Goal: Task Accomplishment & Management: Manage account settings

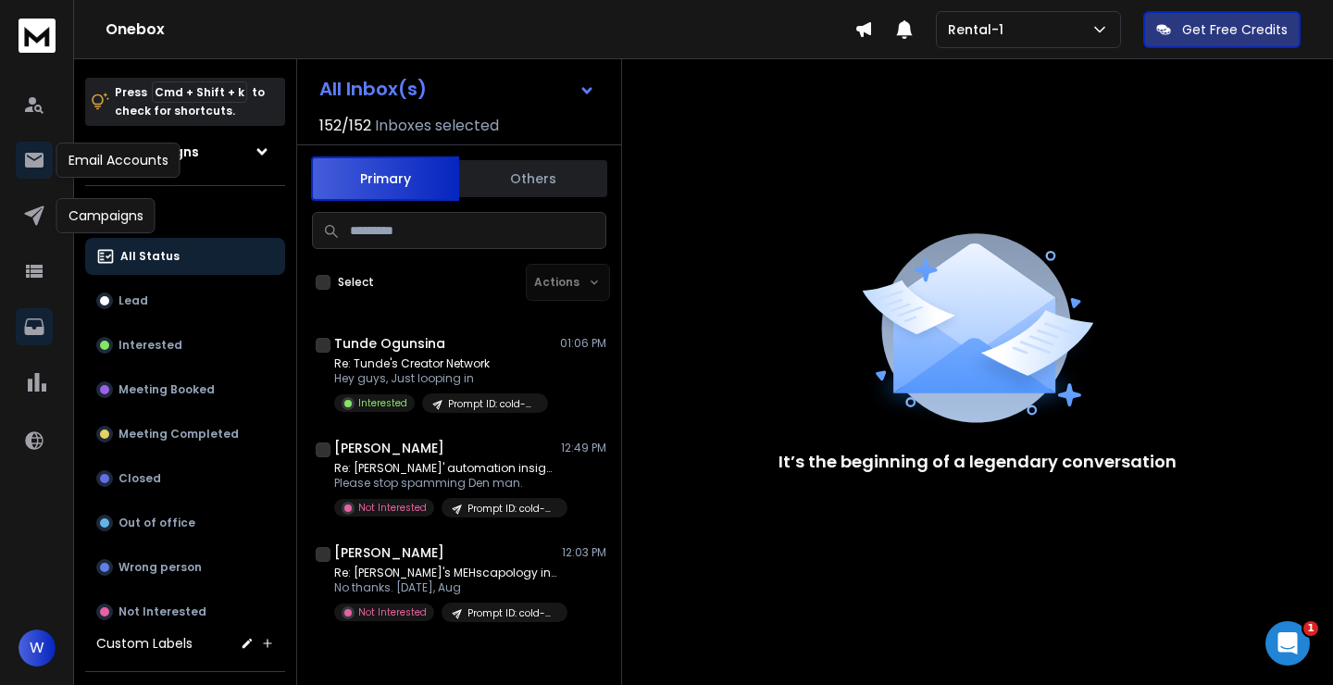
click at [42, 159] on icon at bounding box center [34, 160] width 19 height 15
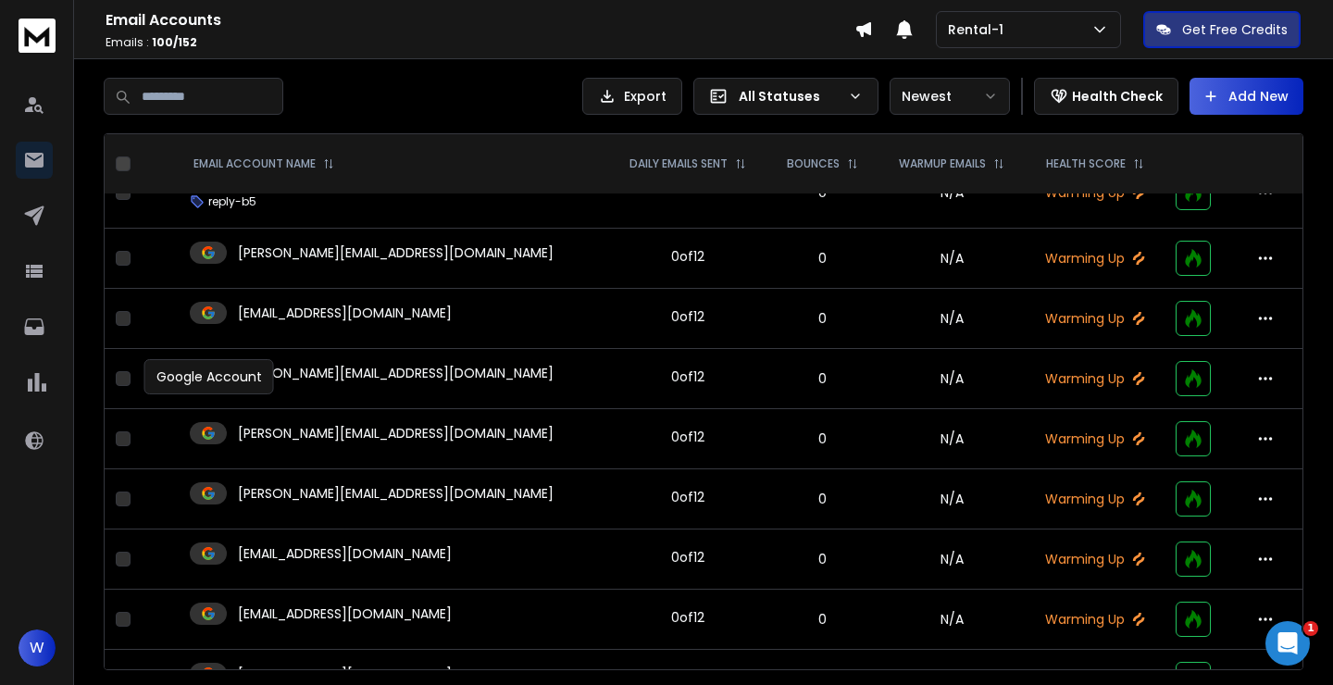
scroll to position [4159, 0]
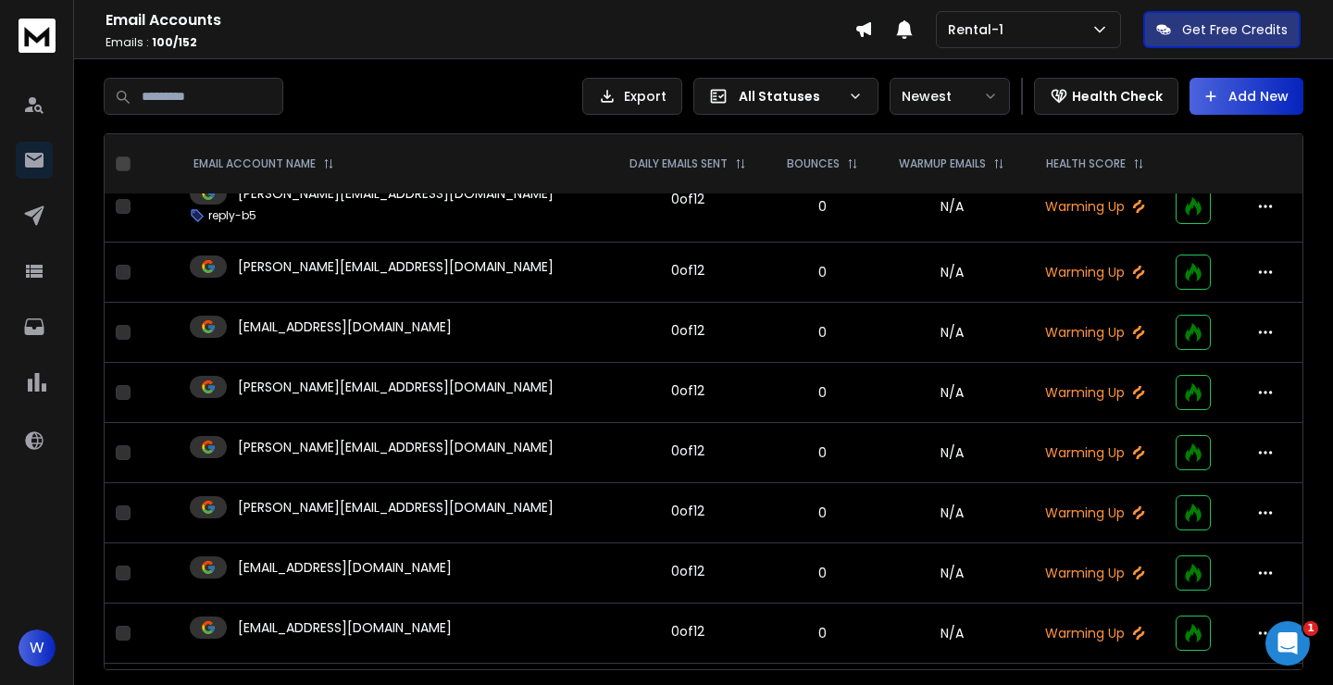
click at [334, 78] on div at bounding box center [338, 96] width 468 height 37
click at [126, 269] on button "button" at bounding box center [123, 272] width 15 height 15
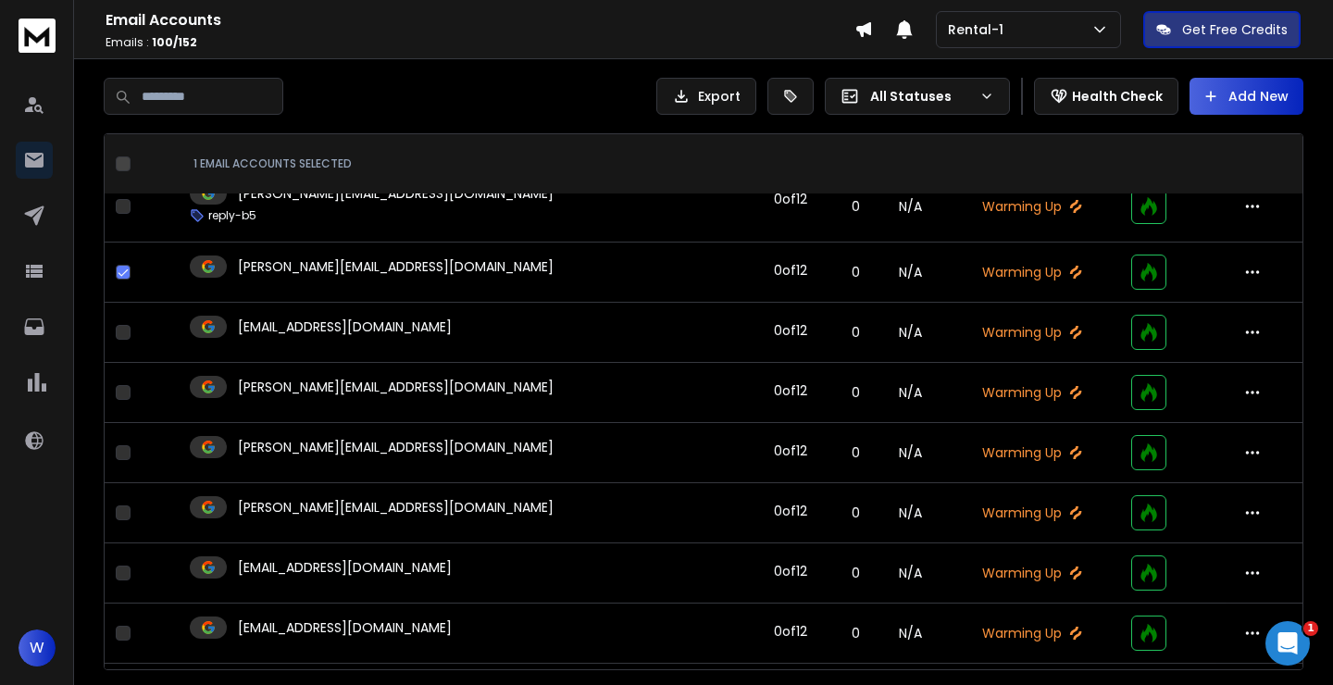
click at [122, 335] on button "button" at bounding box center [123, 332] width 15 height 15
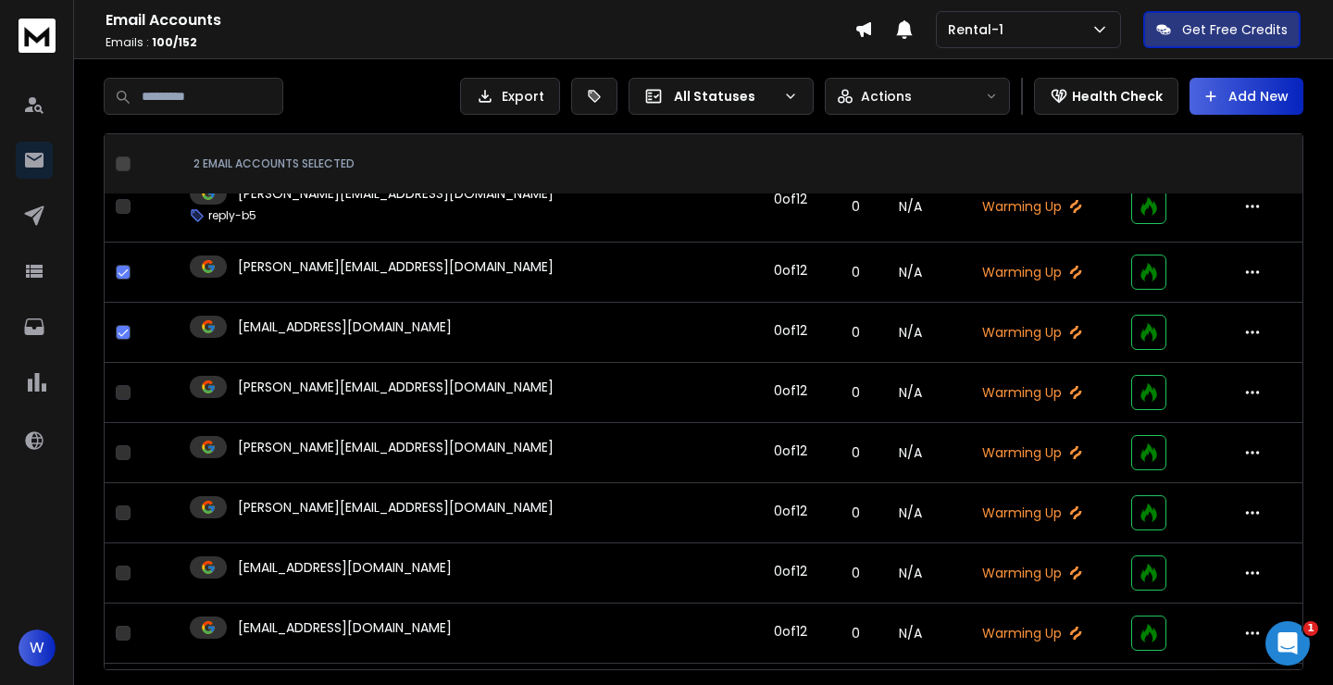
click at [119, 392] on button "button" at bounding box center [123, 392] width 15 height 15
click at [122, 445] on button "button" at bounding box center [123, 452] width 15 height 15
click at [124, 510] on button "button" at bounding box center [123, 513] width 15 height 15
click at [126, 570] on button "button" at bounding box center [123, 573] width 15 height 15
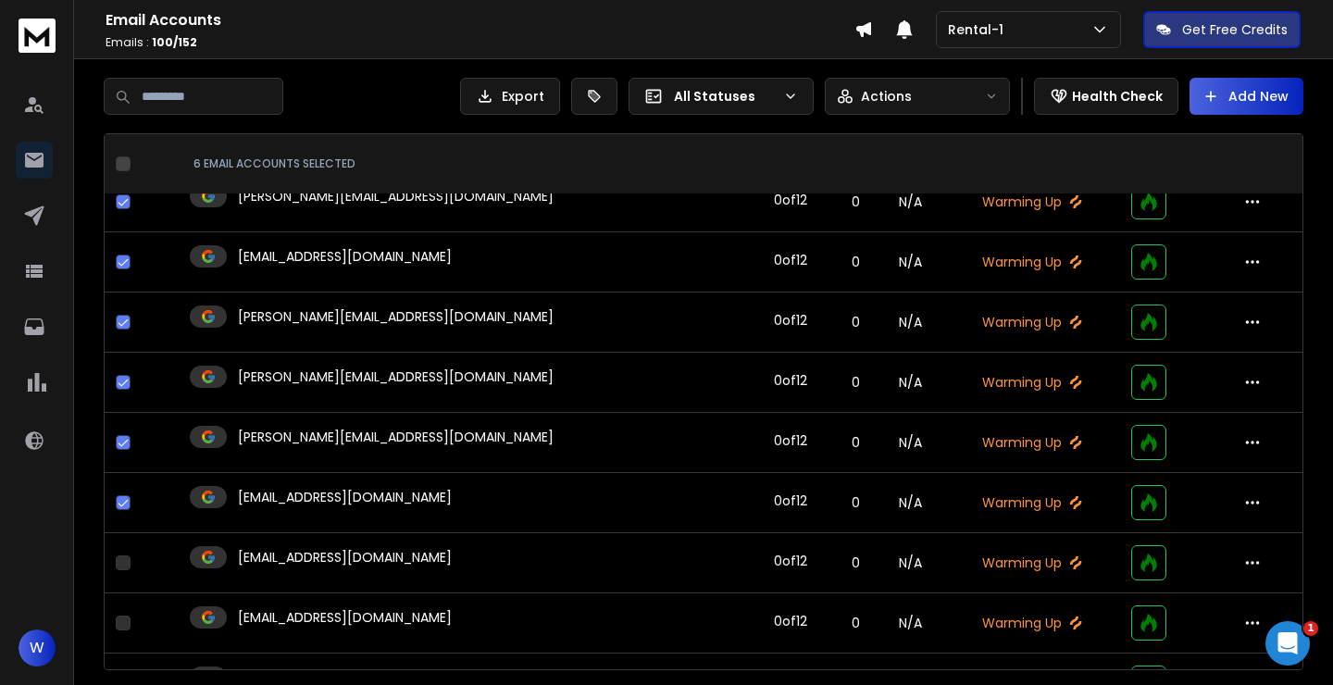
scroll to position [4231, 0]
click at [122, 565] on button "button" at bounding box center [123, 561] width 15 height 15
click at [123, 621] on button "button" at bounding box center [123, 621] width 15 height 15
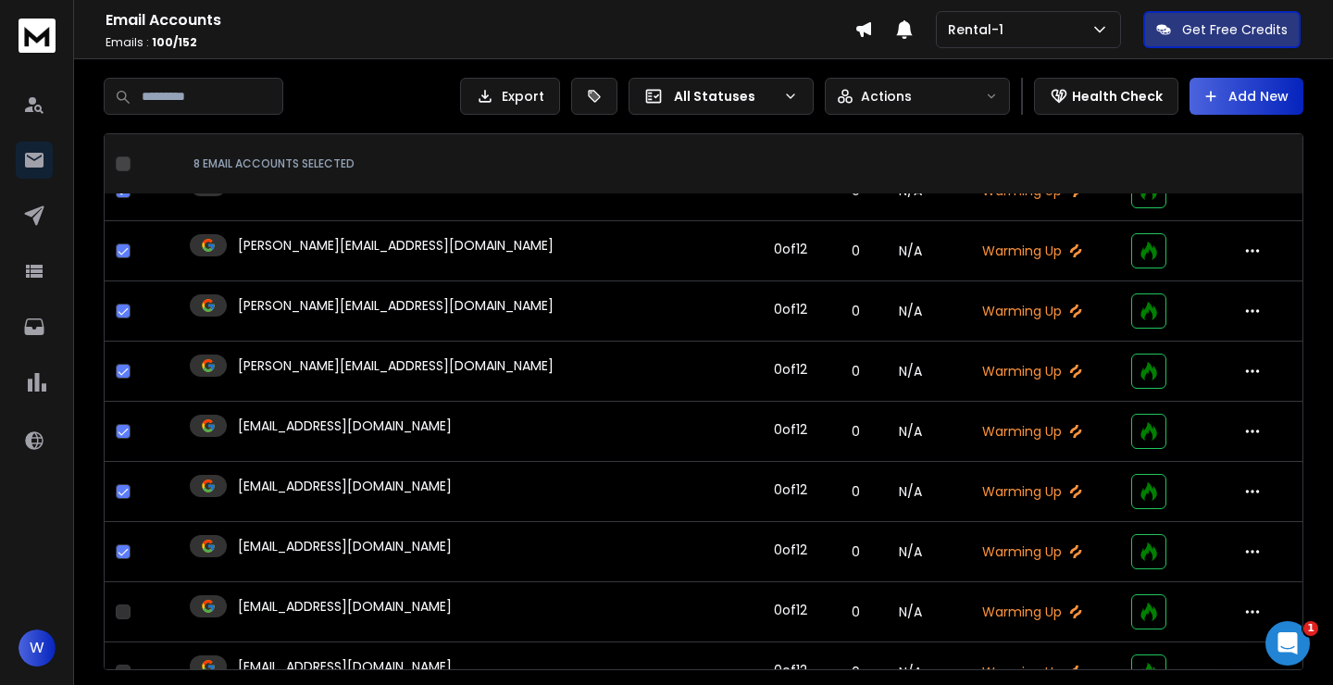
scroll to position [4306, 0]
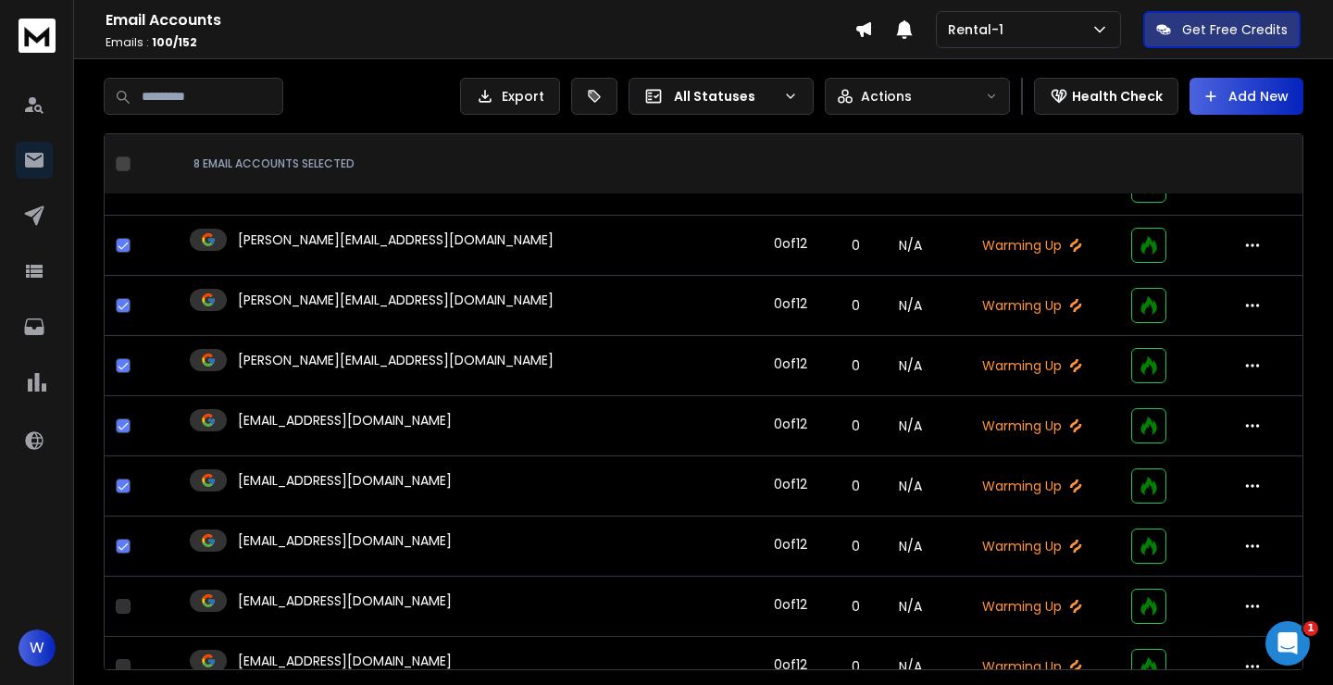
click at [121, 607] on button "button" at bounding box center [123, 606] width 15 height 15
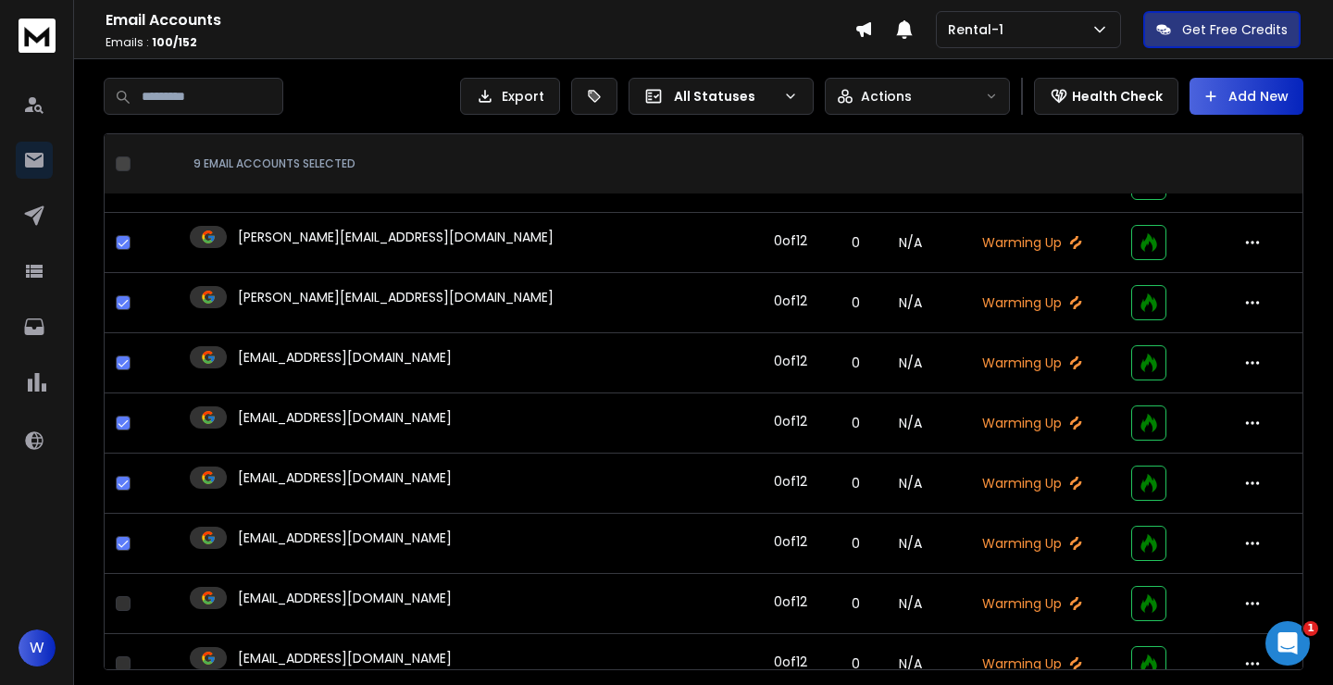
scroll to position [4373, 0]
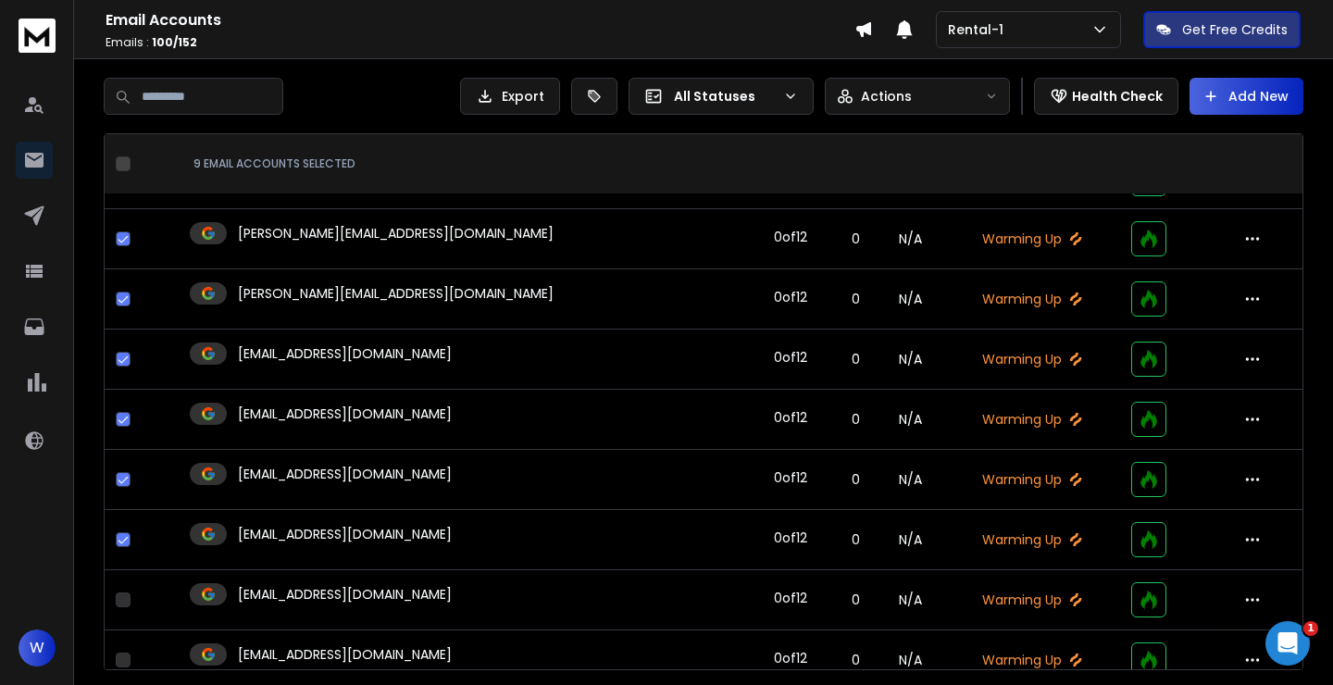
click at [121, 601] on button "button" at bounding box center [123, 600] width 15 height 15
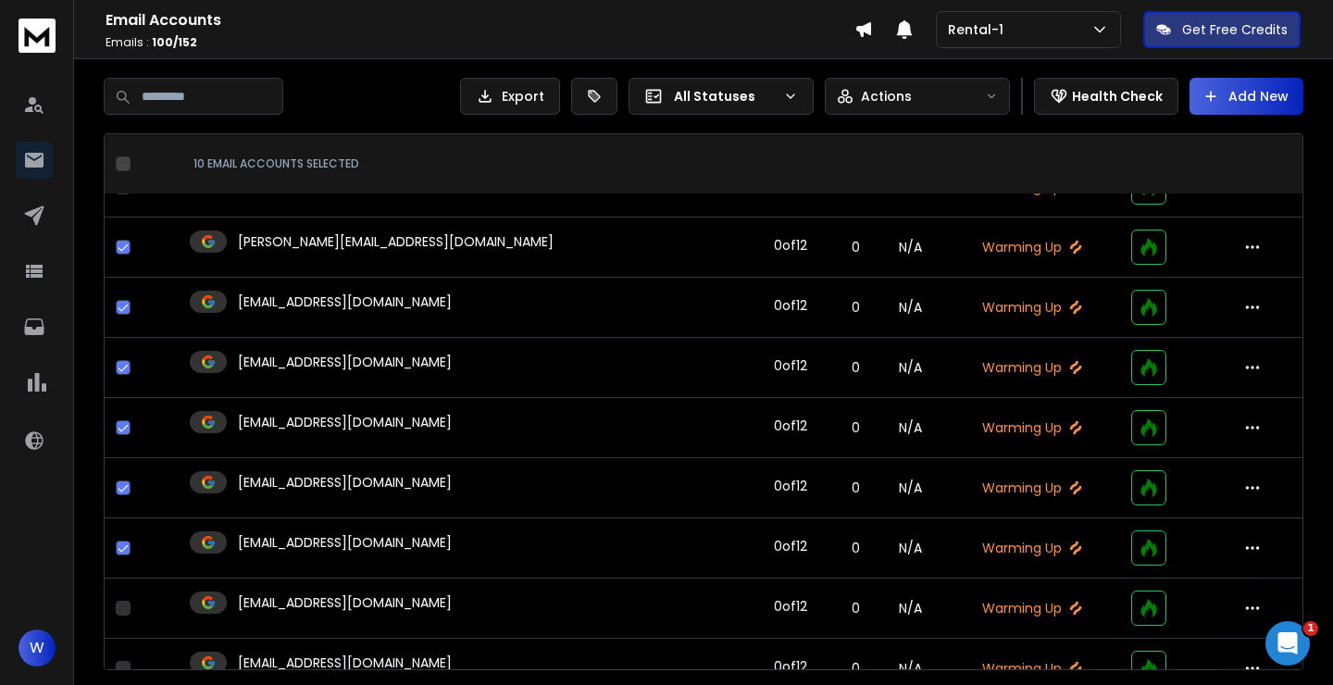
scroll to position [4430, 0]
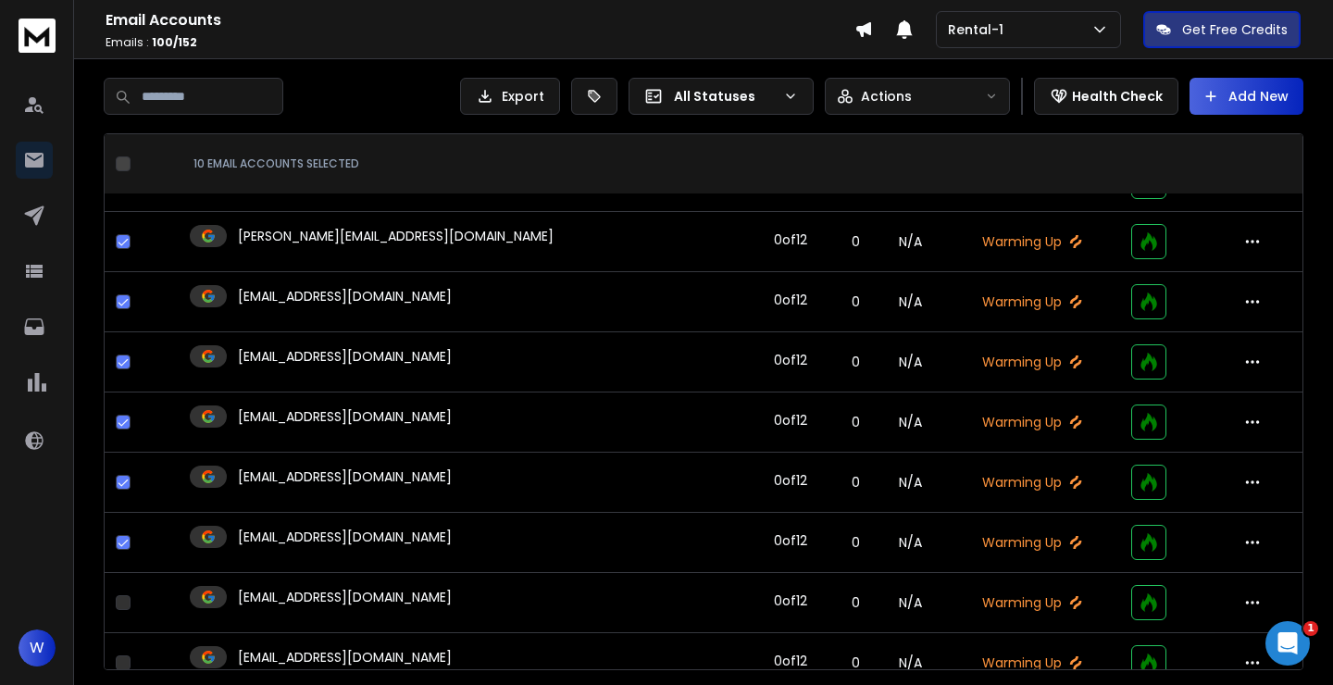
click at [121, 600] on button "button" at bounding box center [123, 602] width 15 height 15
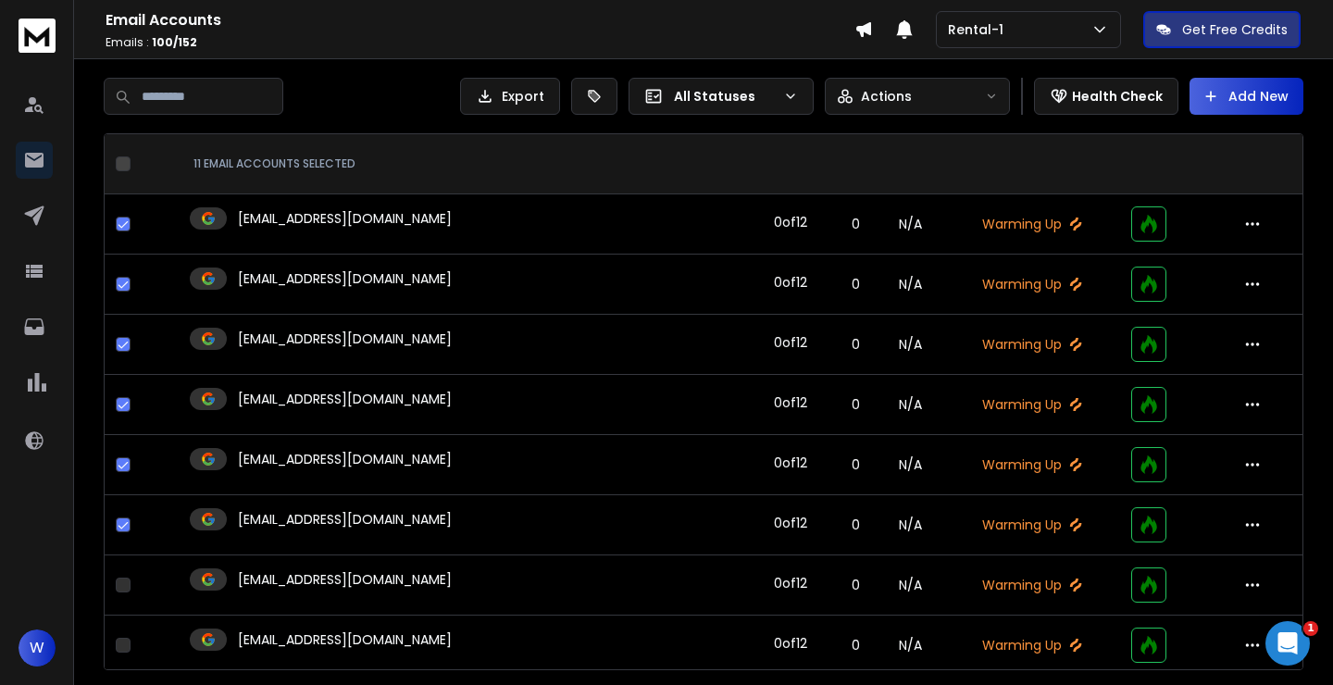
scroll to position [4512, 0]
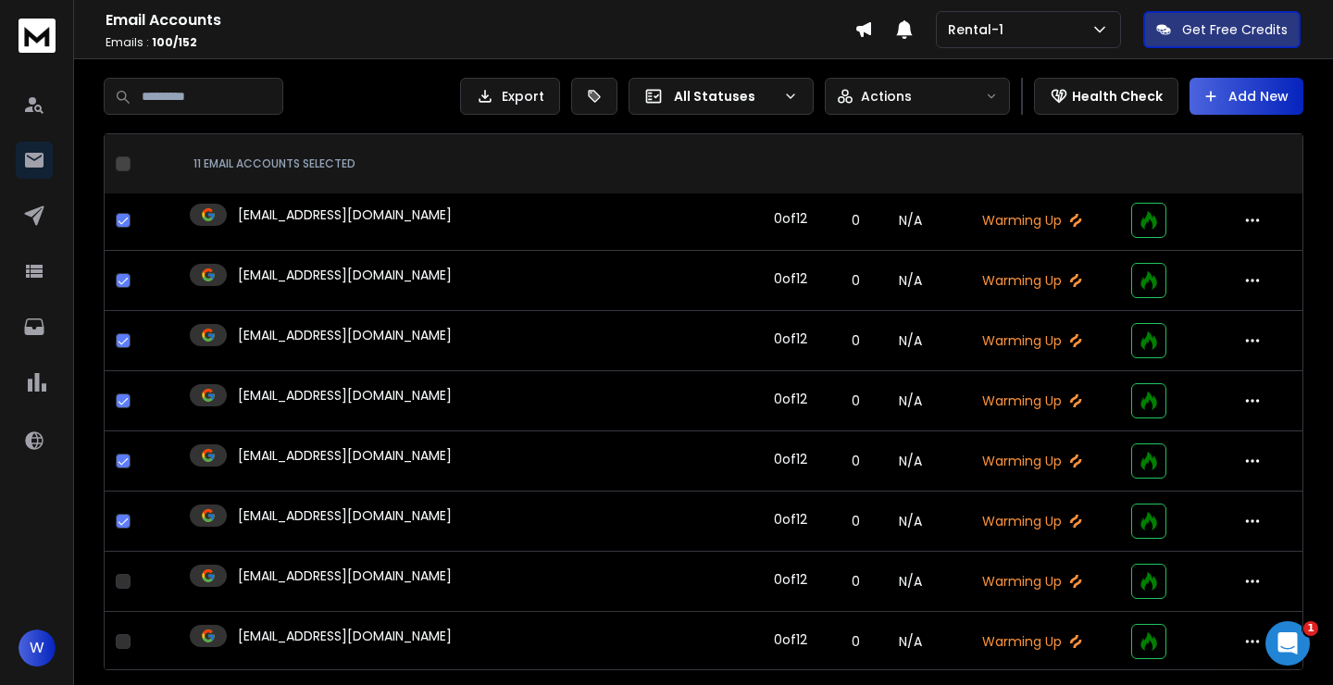
click at [121, 585] on button "button" at bounding box center [123, 581] width 15 height 15
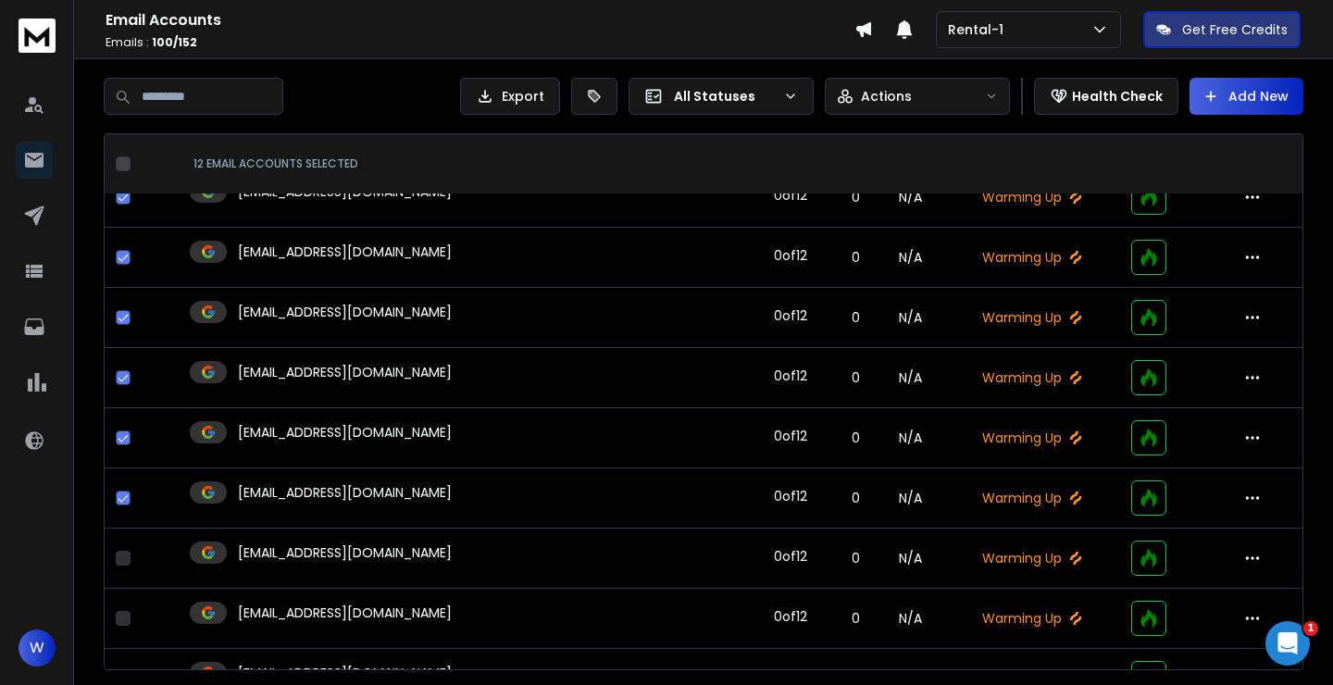
scroll to position [4600, 0]
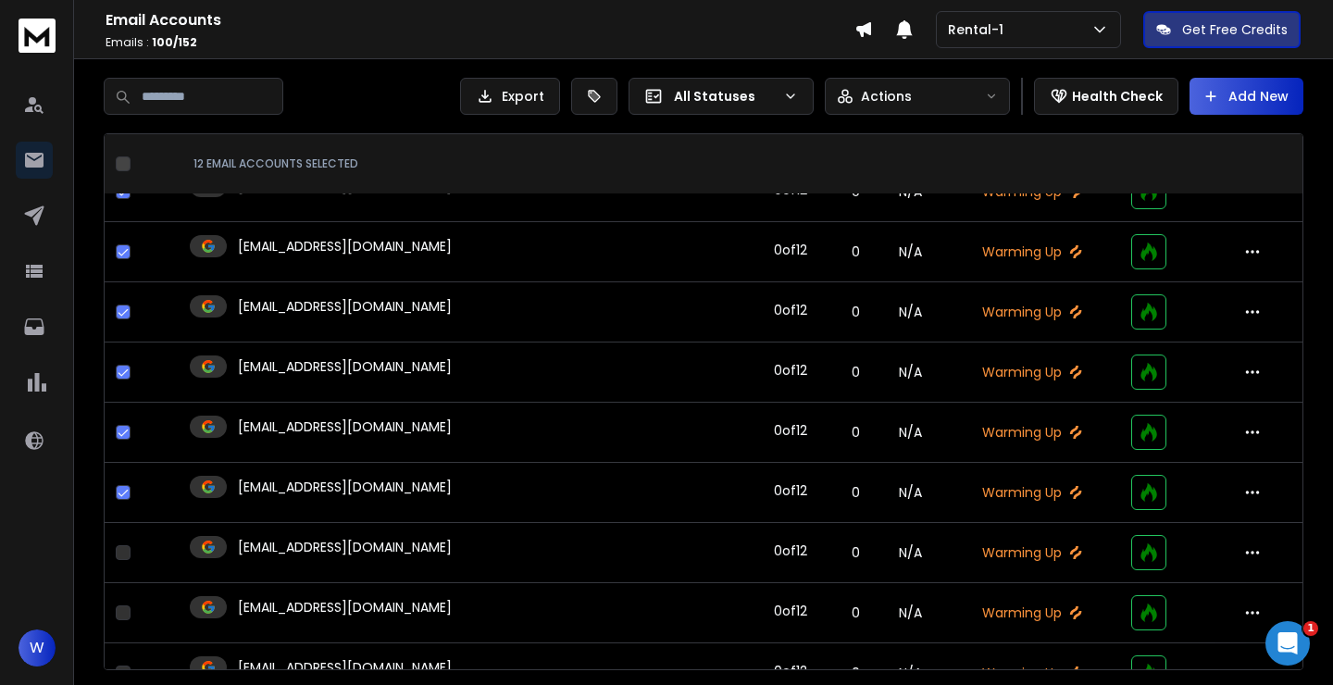
click at [124, 557] on button "button" at bounding box center [123, 552] width 15 height 15
click at [126, 613] on button "button" at bounding box center [123, 613] width 15 height 15
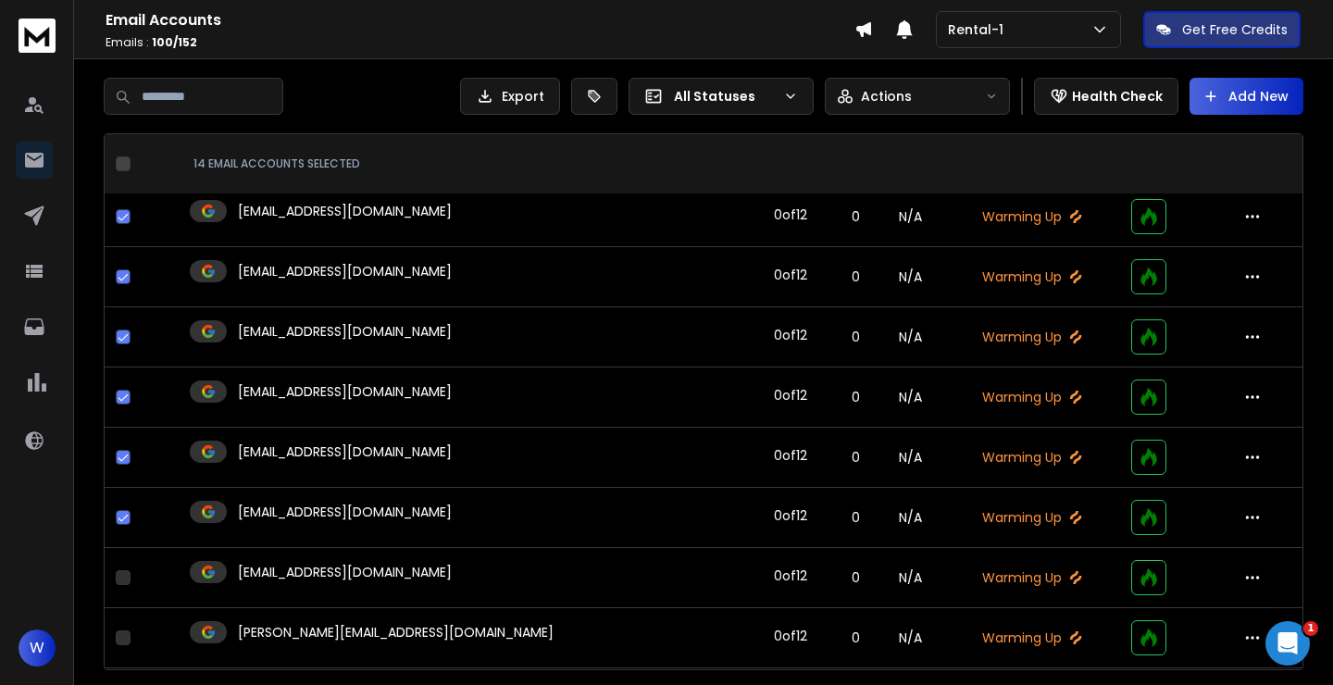
scroll to position [4697, 0]
click at [121, 574] on button "button" at bounding box center [123, 576] width 15 height 15
click at [121, 640] on button "button" at bounding box center [123, 637] width 15 height 15
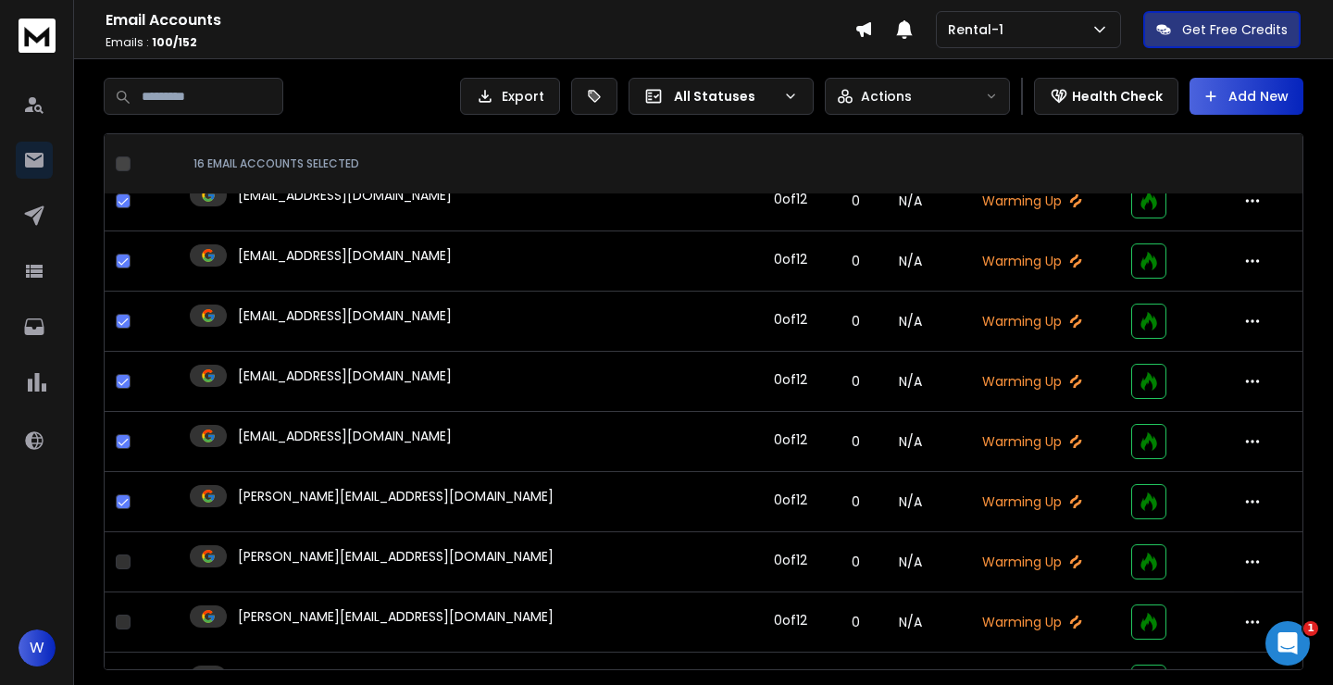
scroll to position [4842, 0]
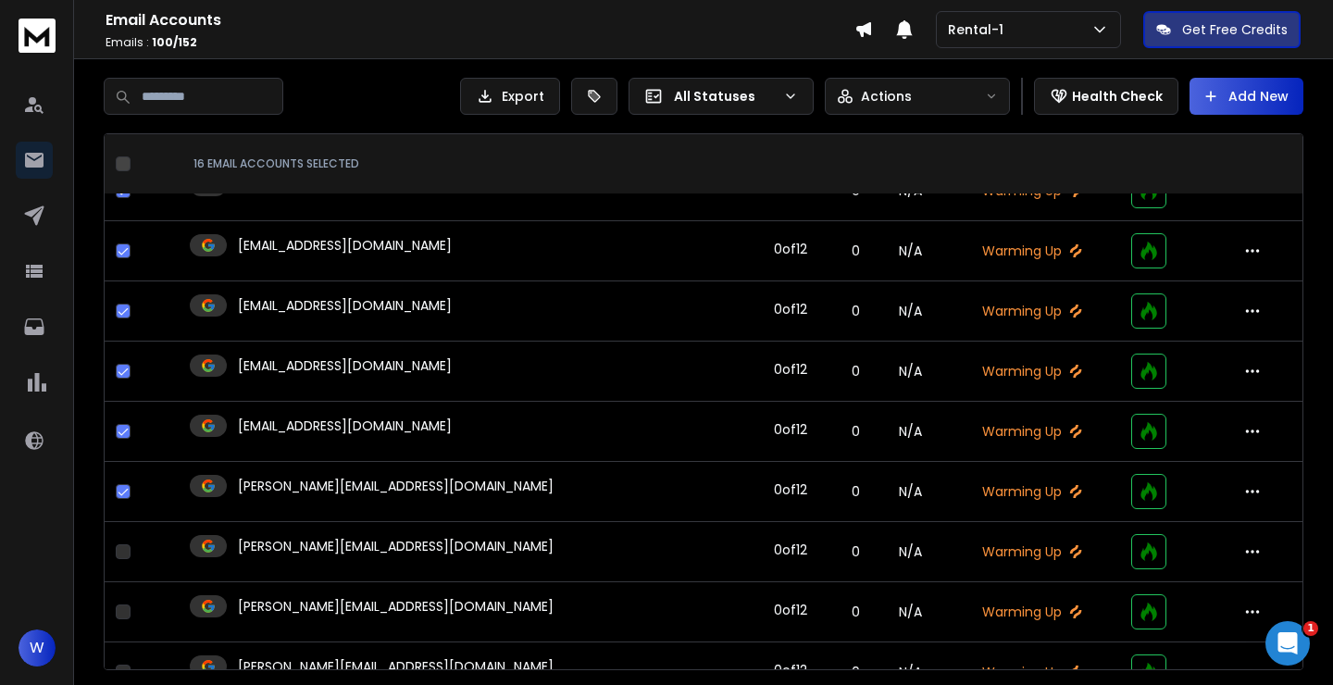
click at [124, 555] on button "button" at bounding box center [123, 551] width 15 height 15
click at [125, 611] on button "button" at bounding box center [123, 612] width 15 height 15
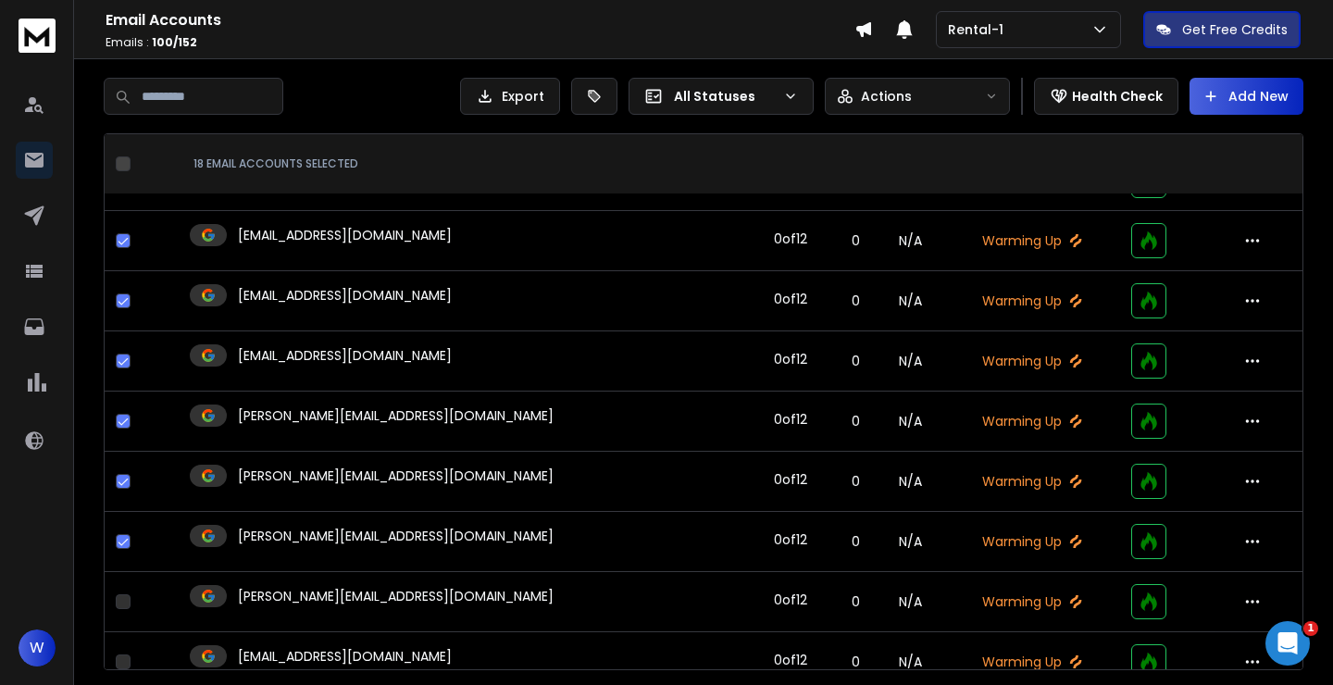
scroll to position [4934, 0]
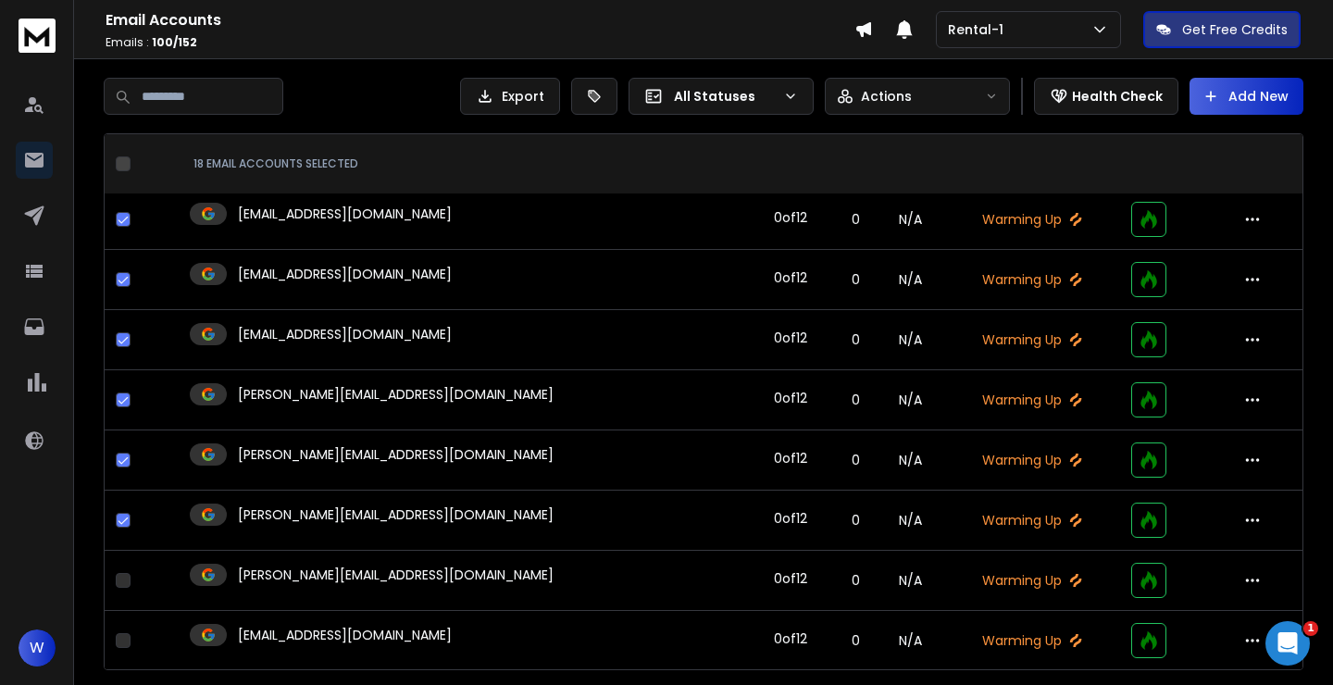
click at [123, 580] on button "button" at bounding box center [123, 580] width 15 height 15
click at [123, 641] on button "button" at bounding box center [123, 640] width 15 height 15
click at [590, 94] on button at bounding box center [594, 96] width 46 height 37
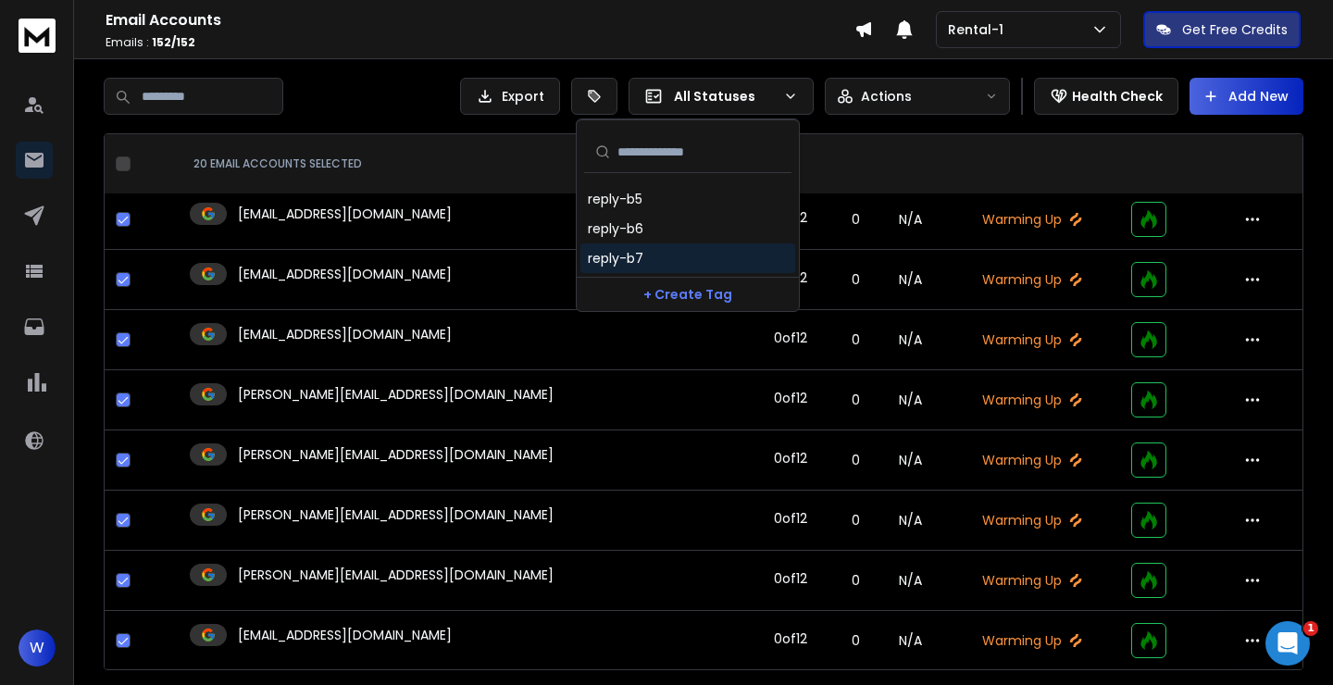
click at [664, 294] on p "+ Create Tag" at bounding box center [688, 294] width 89 height 19
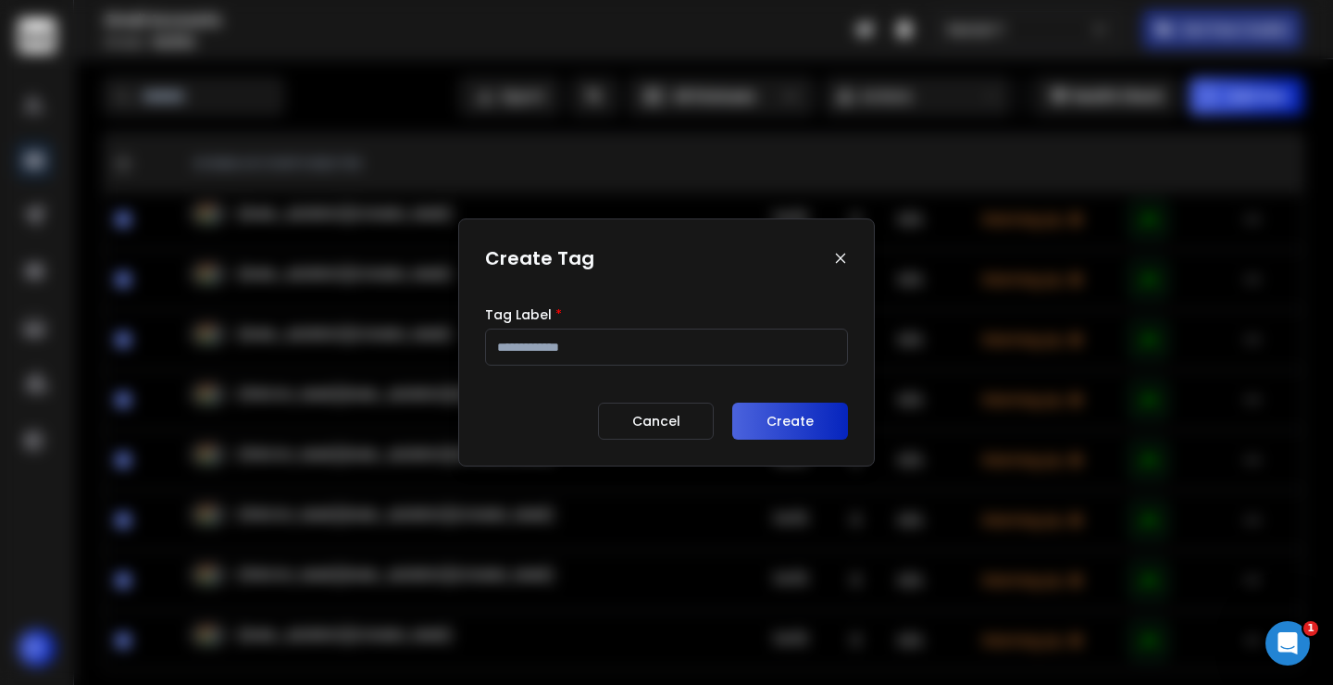
click at [554, 359] on input "text" at bounding box center [666, 347] width 363 height 37
type input "********"
click at [784, 417] on button "Create" at bounding box center [790, 421] width 116 height 37
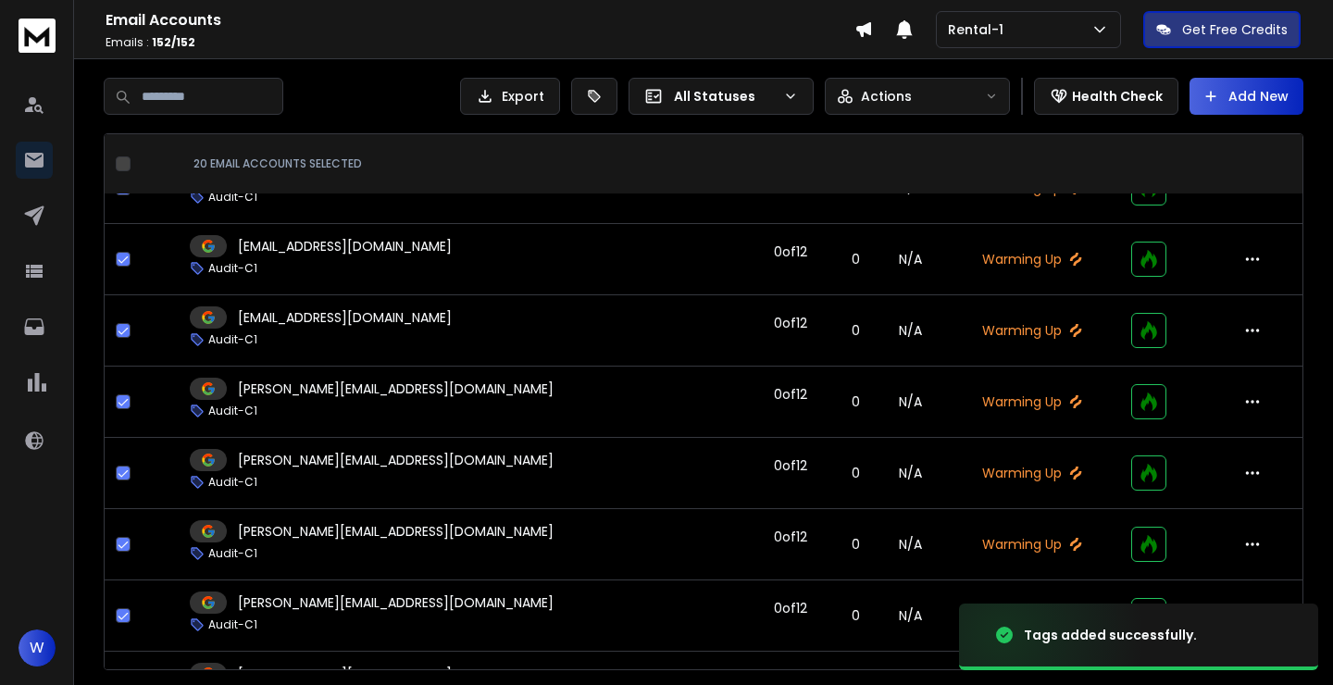
scroll to position [5098, 0]
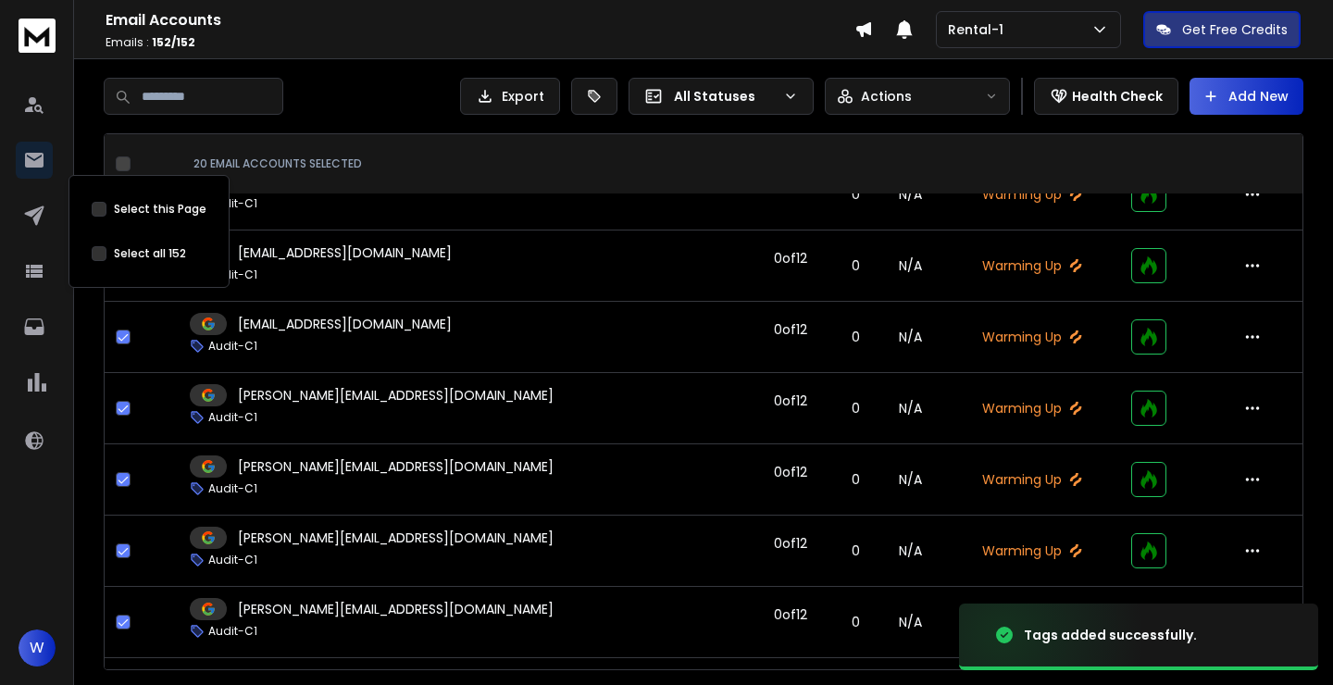
click at [124, 161] on button "Select this Page" at bounding box center [123, 163] width 15 height 15
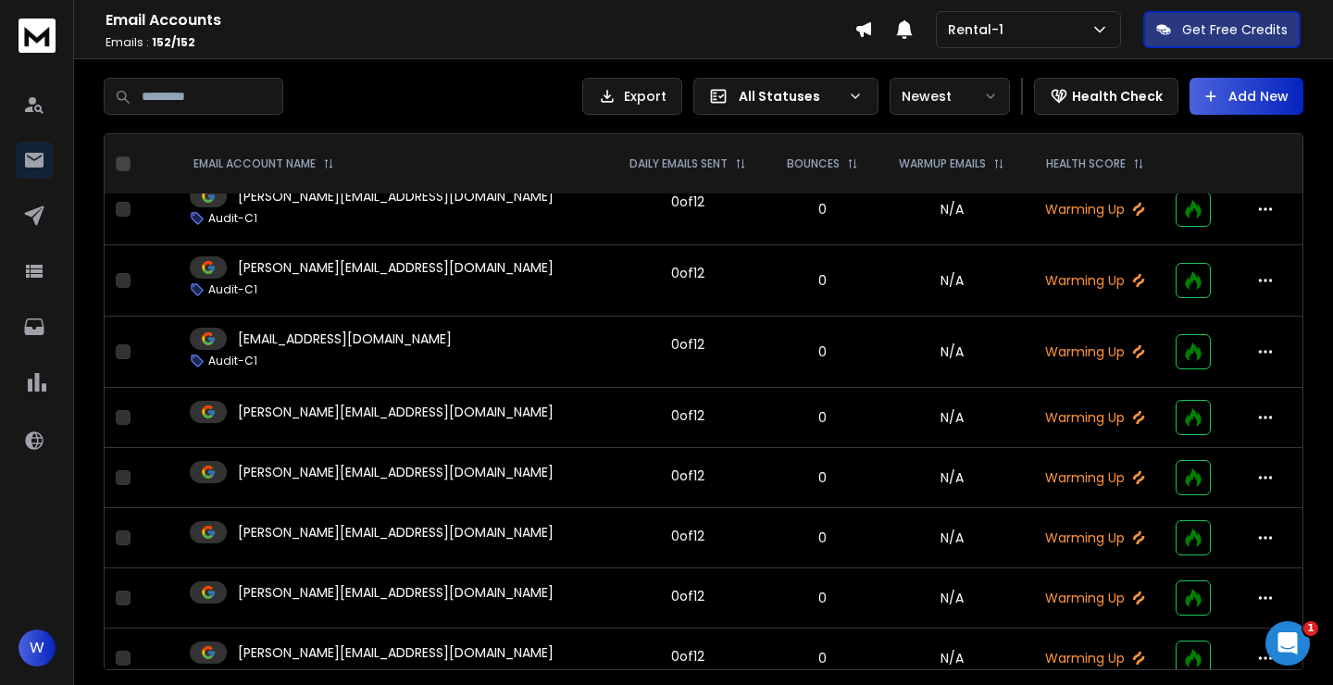
scroll to position [5443, 0]
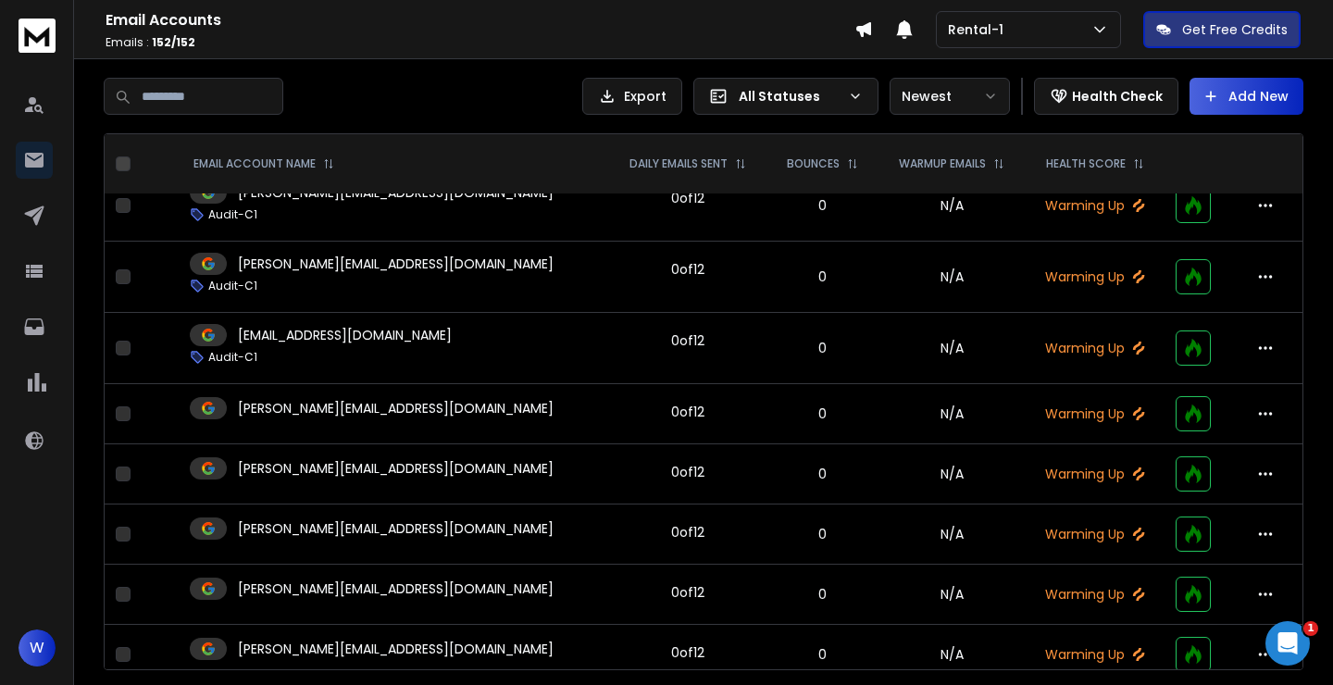
click at [125, 410] on button "button" at bounding box center [123, 414] width 15 height 15
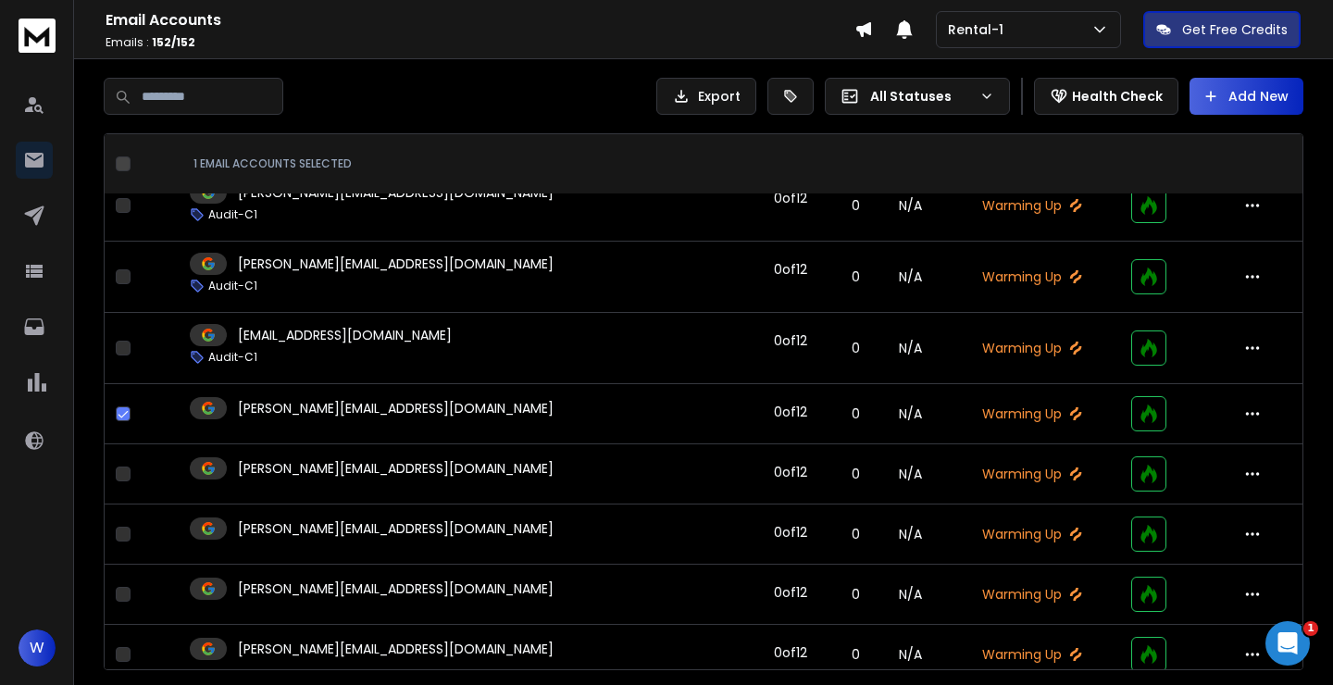
click at [122, 476] on button "button" at bounding box center [123, 474] width 15 height 15
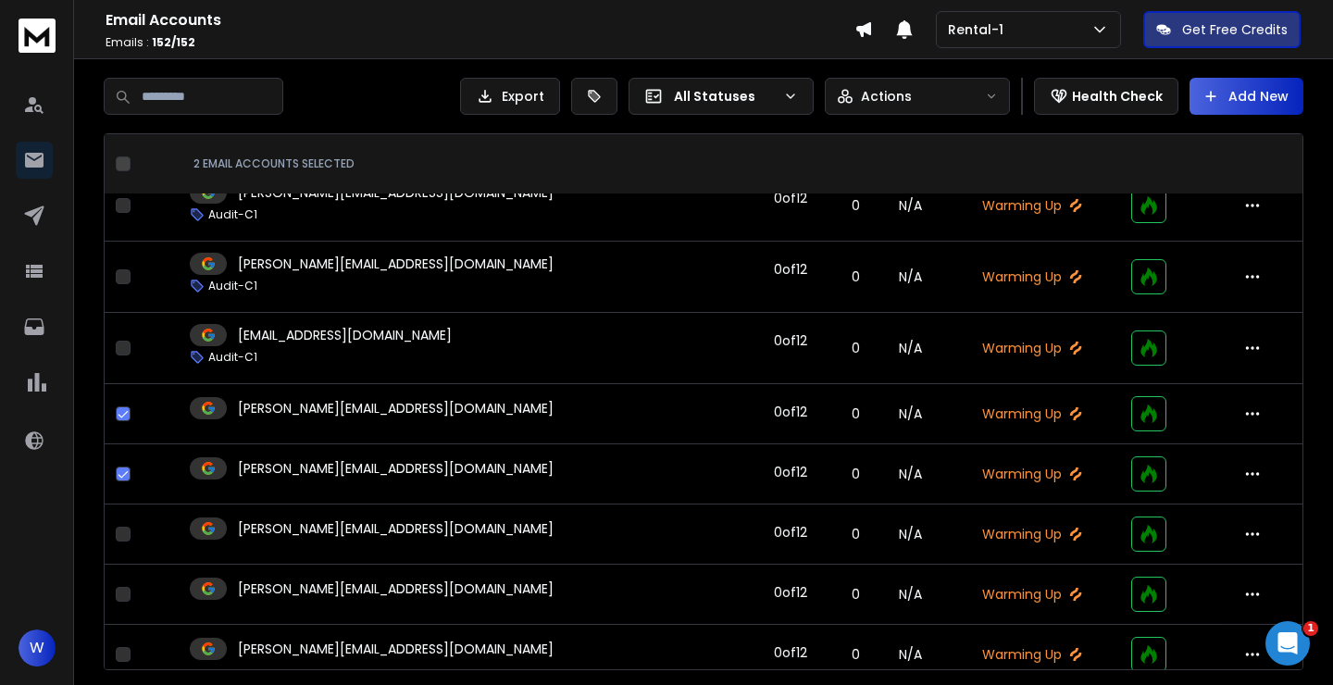
click at [126, 535] on button "button" at bounding box center [123, 534] width 15 height 15
click at [125, 590] on button "button" at bounding box center [123, 594] width 15 height 15
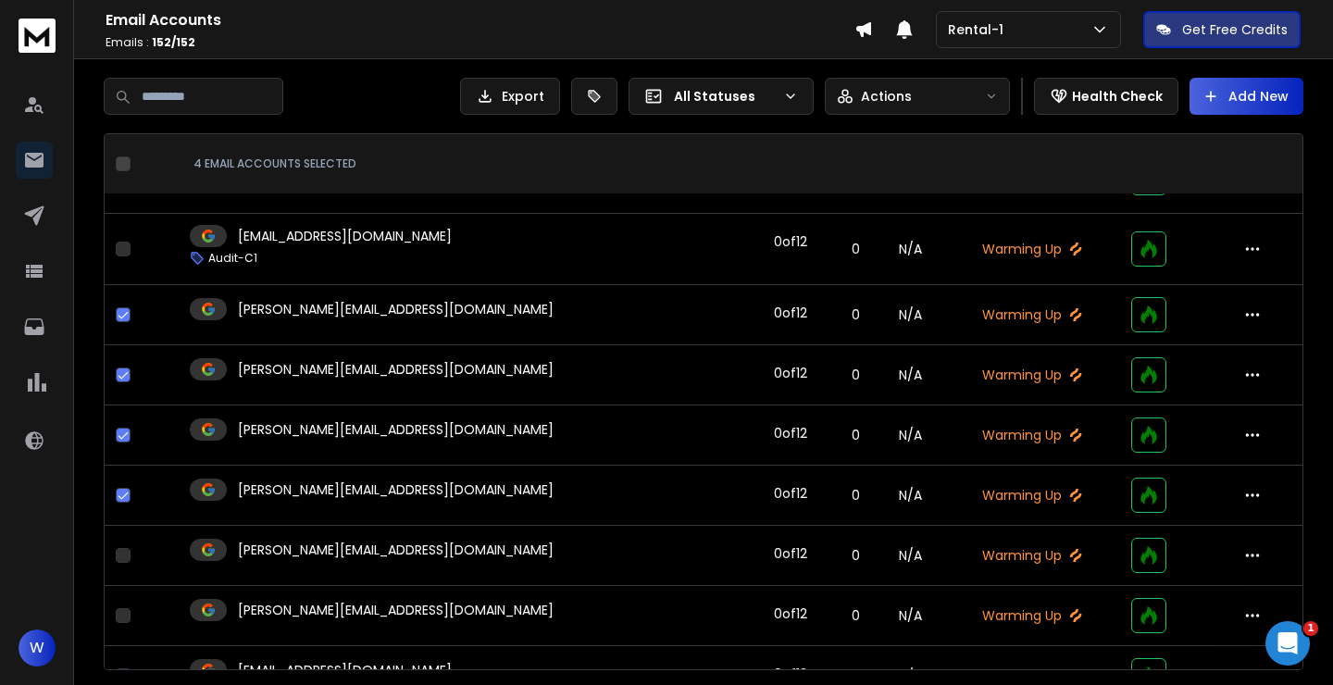
scroll to position [5545, 0]
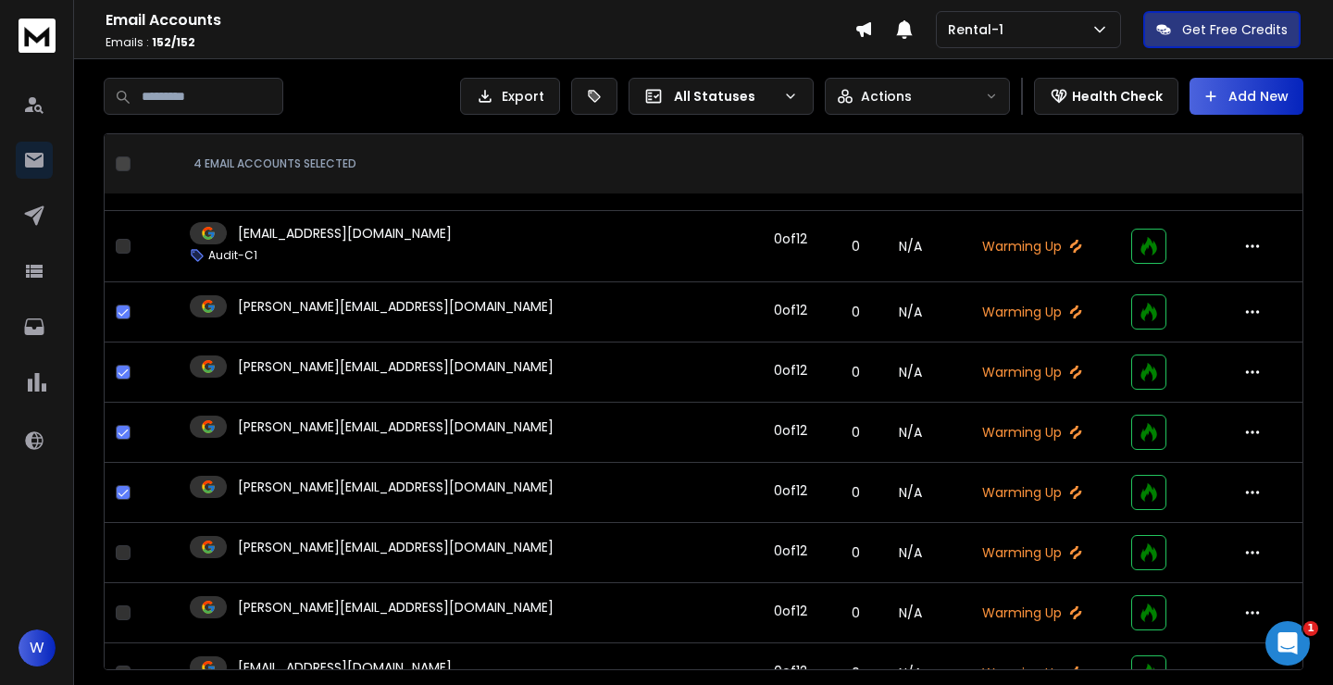
click at [122, 556] on button "button" at bounding box center [123, 552] width 15 height 15
click at [122, 615] on button "button" at bounding box center [123, 613] width 15 height 15
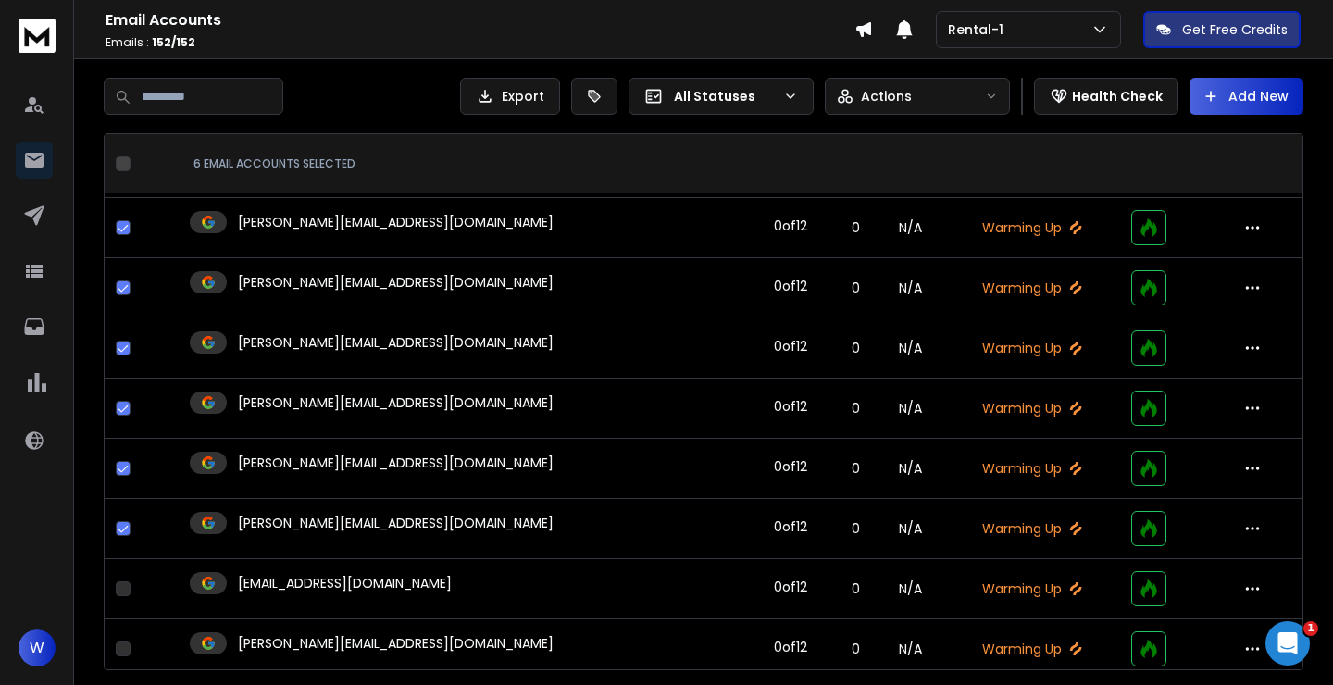
scroll to position [5638, 0]
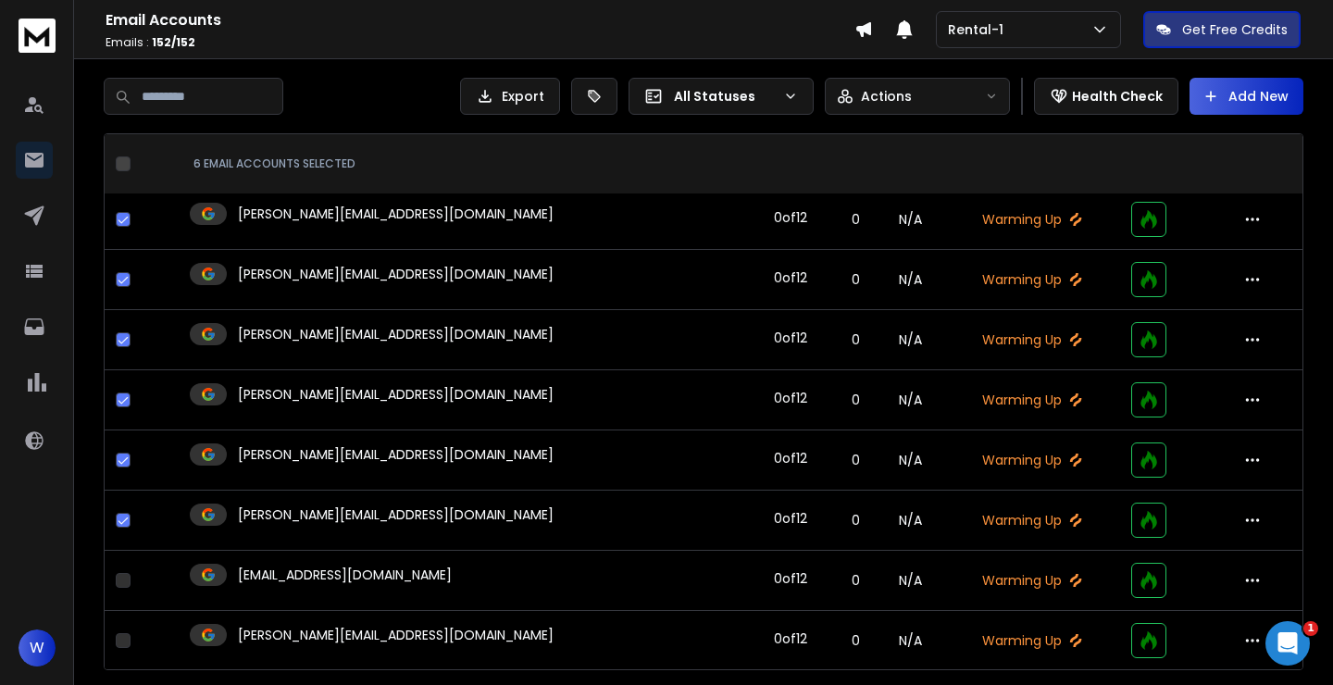
click at [122, 582] on button "button" at bounding box center [123, 580] width 15 height 15
click at [123, 639] on button "button" at bounding box center [123, 640] width 15 height 15
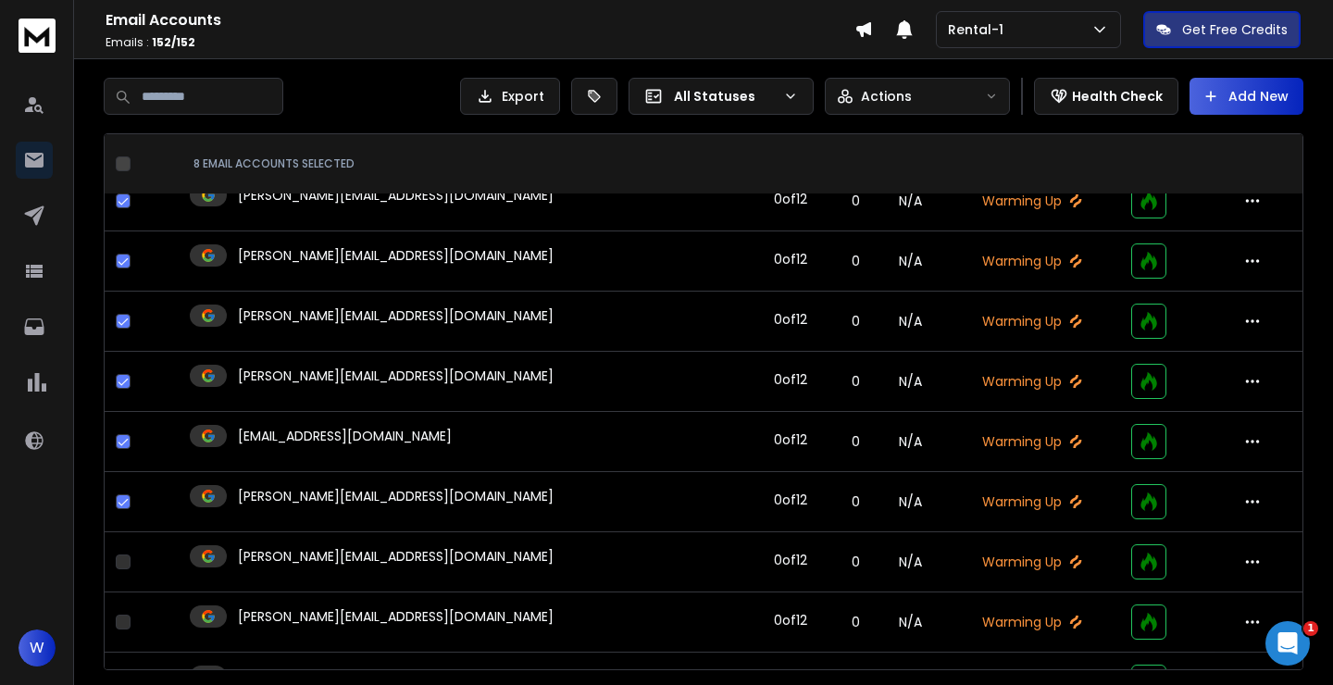
scroll to position [5788, 0]
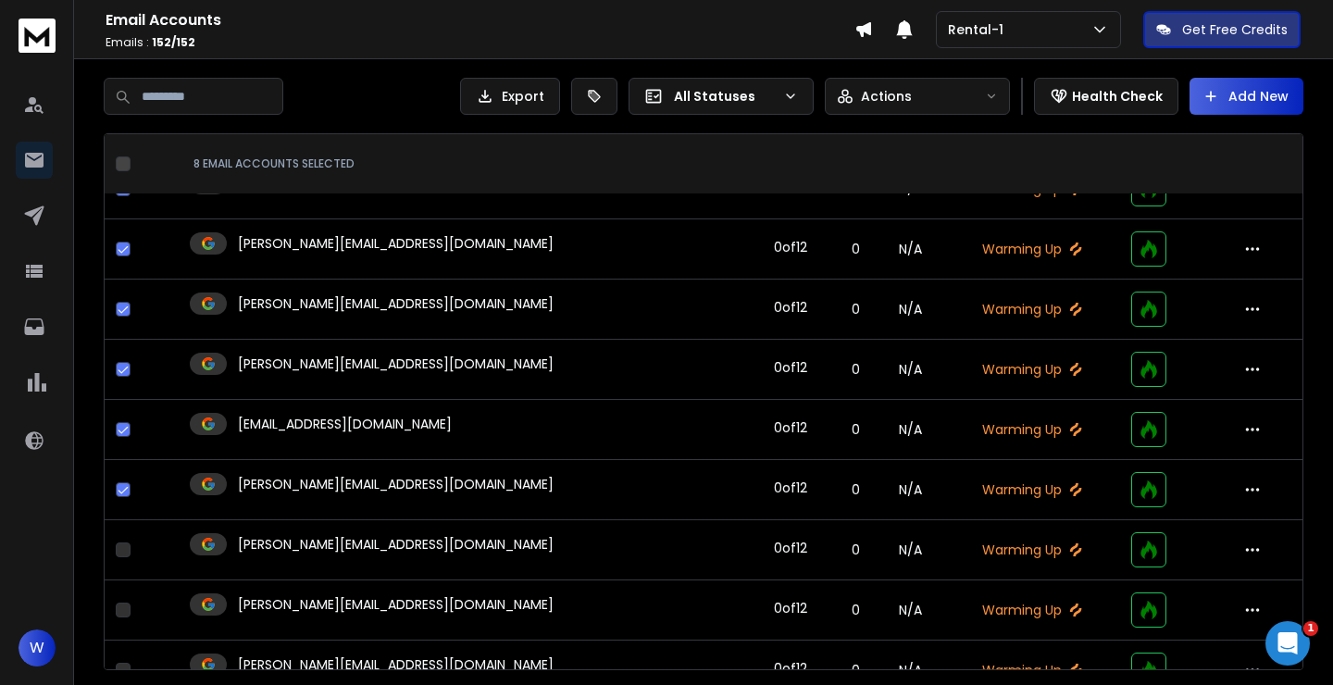
click at [124, 552] on button "button" at bounding box center [123, 550] width 15 height 15
click at [125, 607] on button "button" at bounding box center [123, 610] width 15 height 15
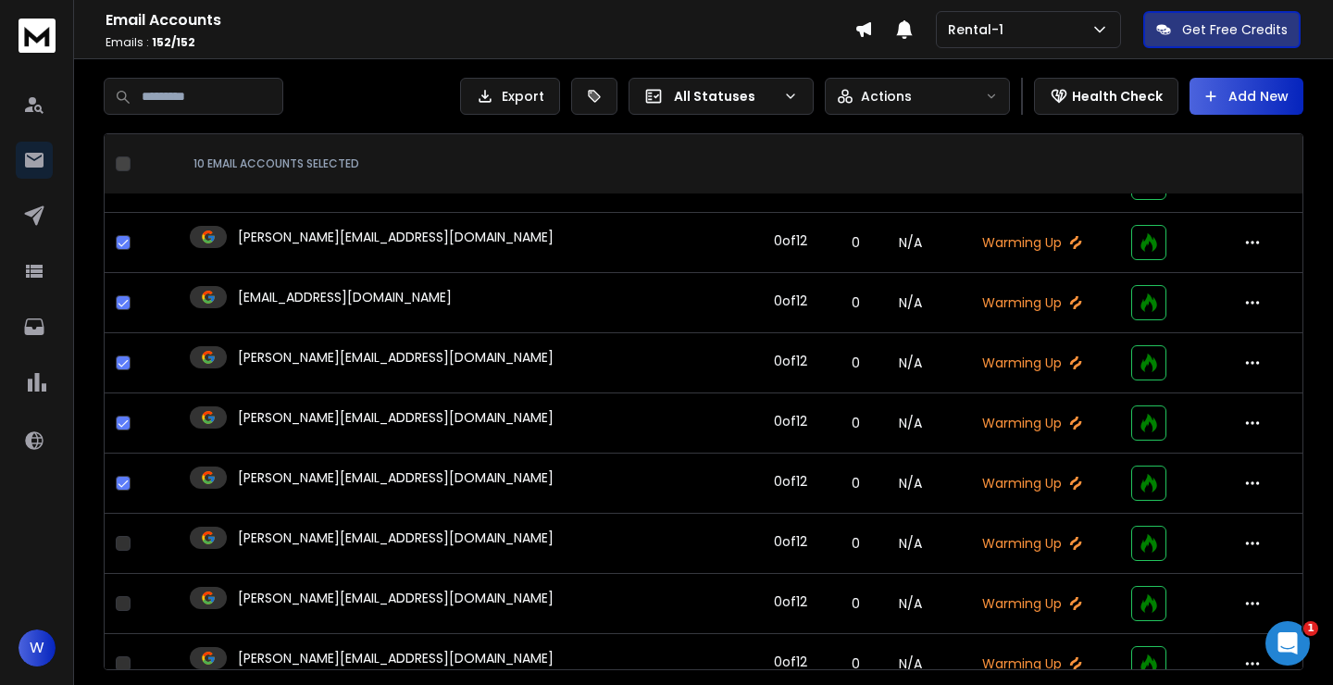
scroll to position [5924, 0]
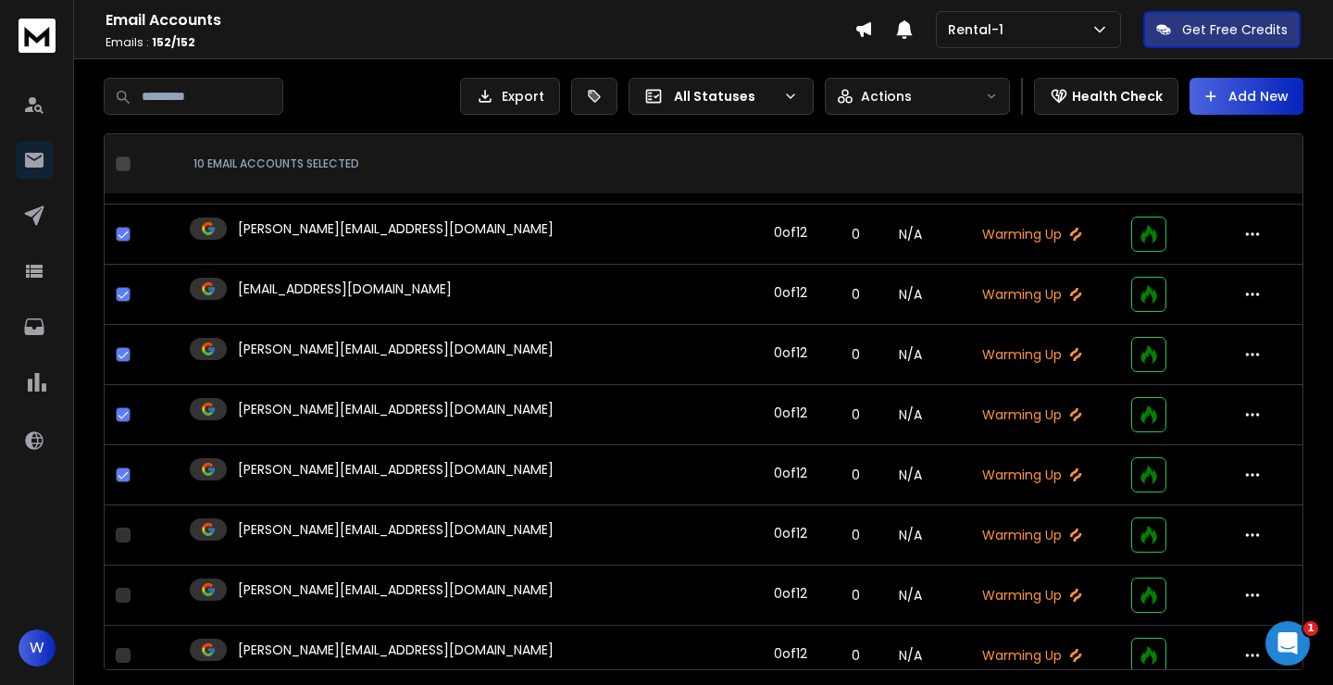
click at [123, 536] on button "button" at bounding box center [123, 535] width 15 height 15
click at [123, 594] on button "button" at bounding box center [123, 595] width 15 height 15
click at [122, 651] on button "button" at bounding box center [123, 655] width 15 height 15
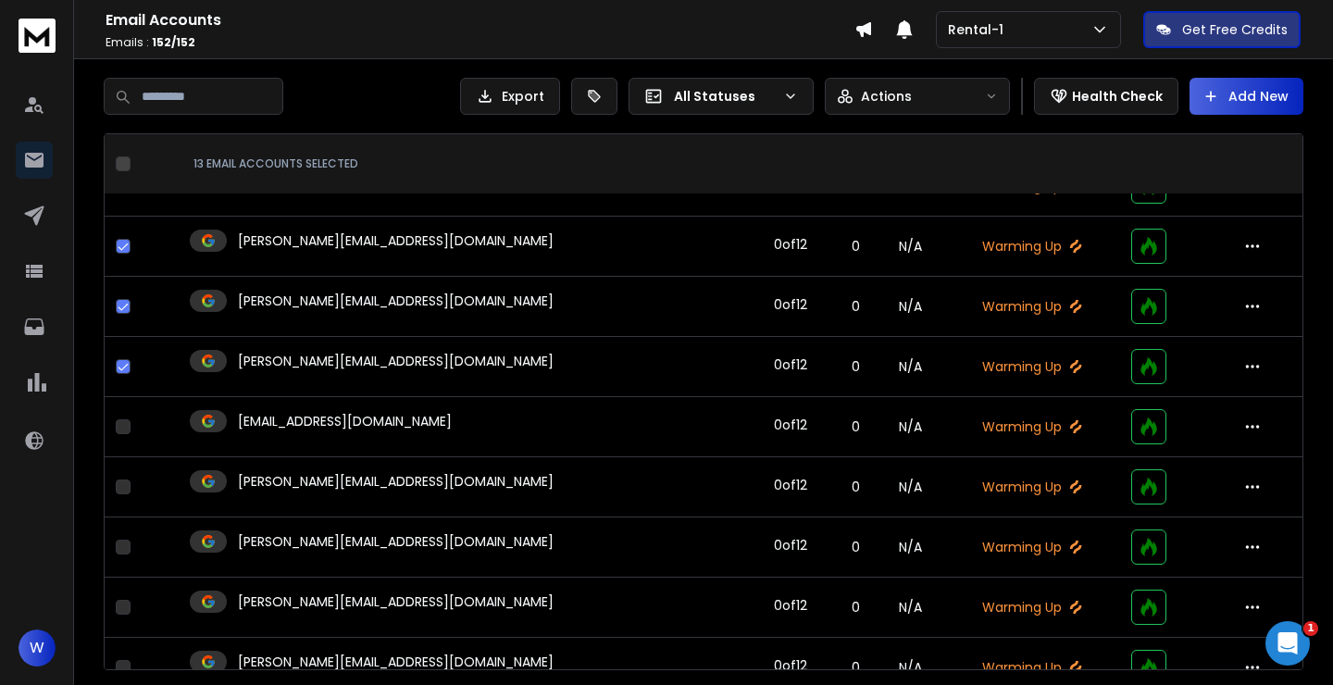
scroll to position [6214, 0]
click at [129, 422] on button "button" at bounding box center [123, 426] width 15 height 15
click at [123, 483] on button "button" at bounding box center [123, 486] width 15 height 15
click at [121, 544] on button "button" at bounding box center [123, 546] width 15 height 15
click at [122, 606] on button "button" at bounding box center [123, 606] width 15 height 15
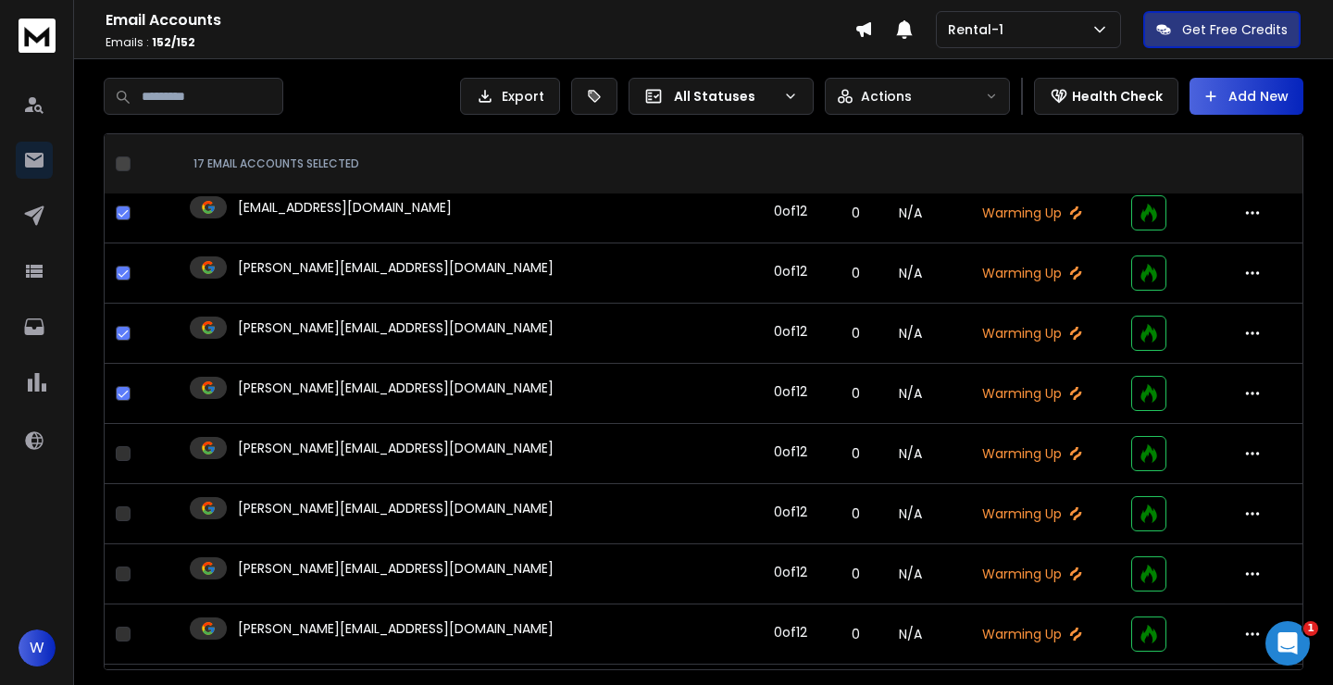
scroll to position [6430, 0]
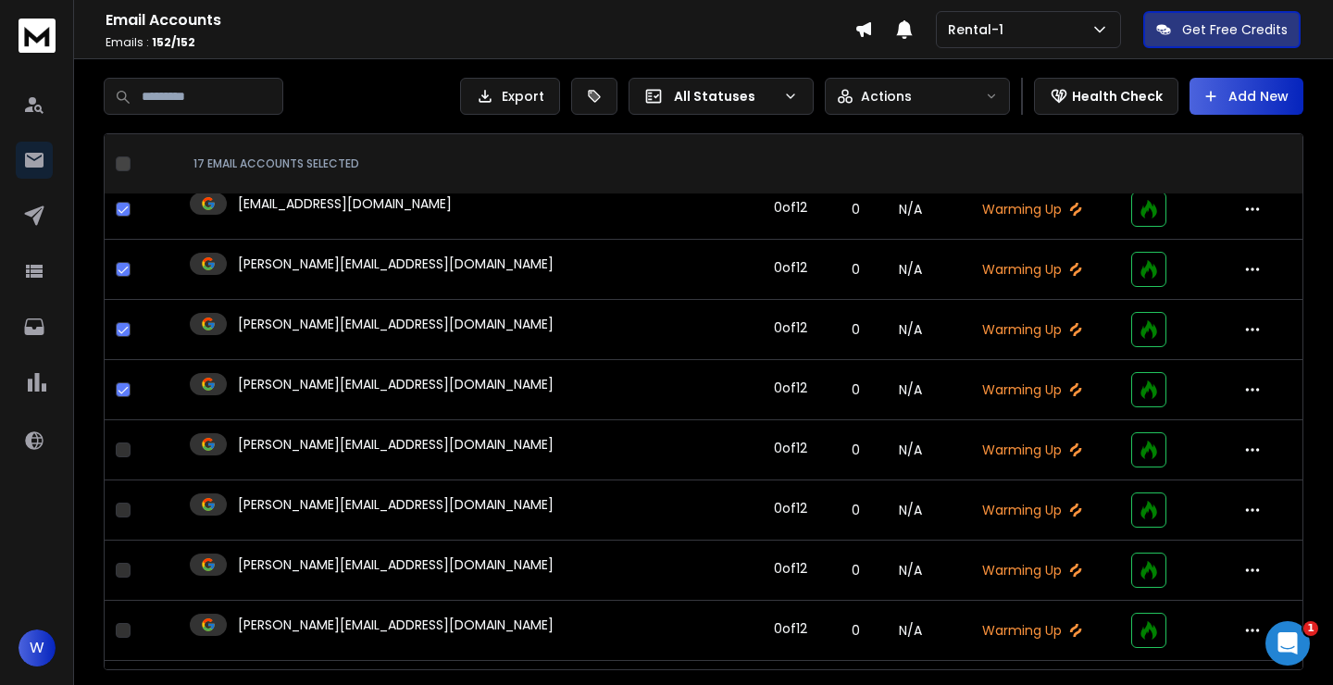
click at [123, 446] on button "button" at bounding box center [123, 450] width 15 height 15
click at [124, 506] on button "button" at bounding box center [123, 510] width 15 height 15
click at [123, 570] on button "button" at bounding box center [123, 570] width 15 height 15
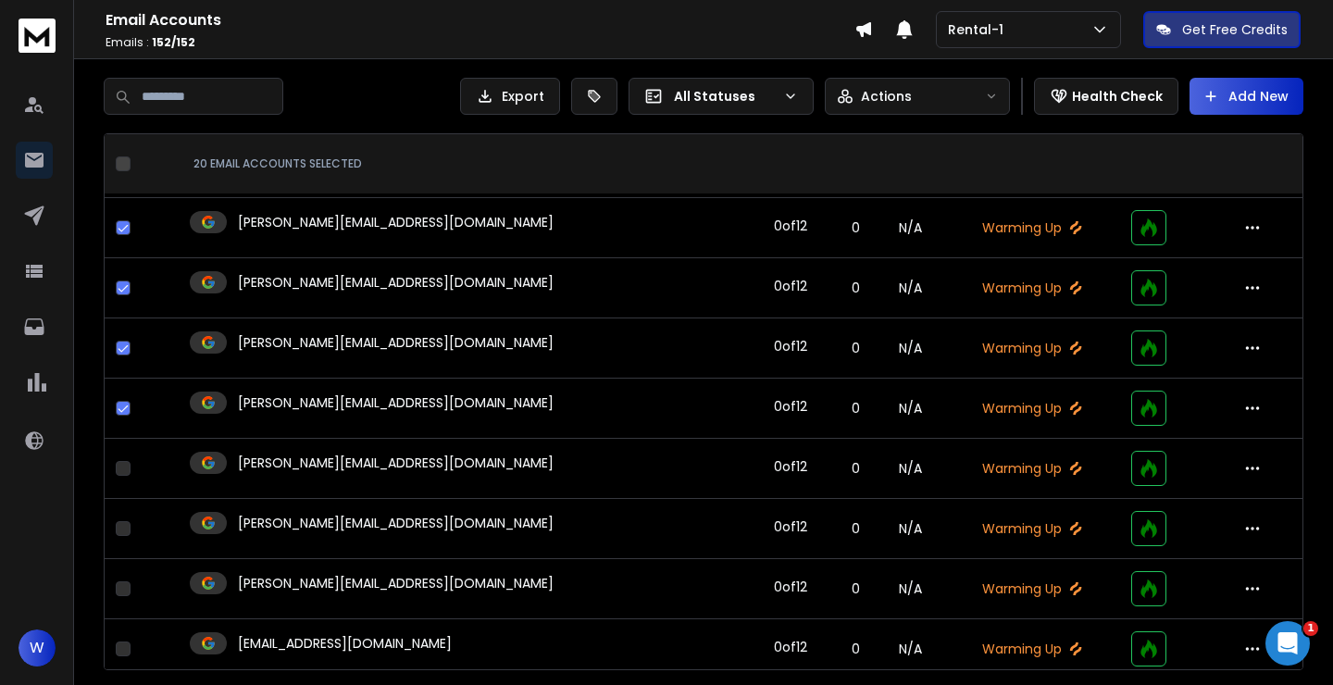
scroll to position [6602, 0]
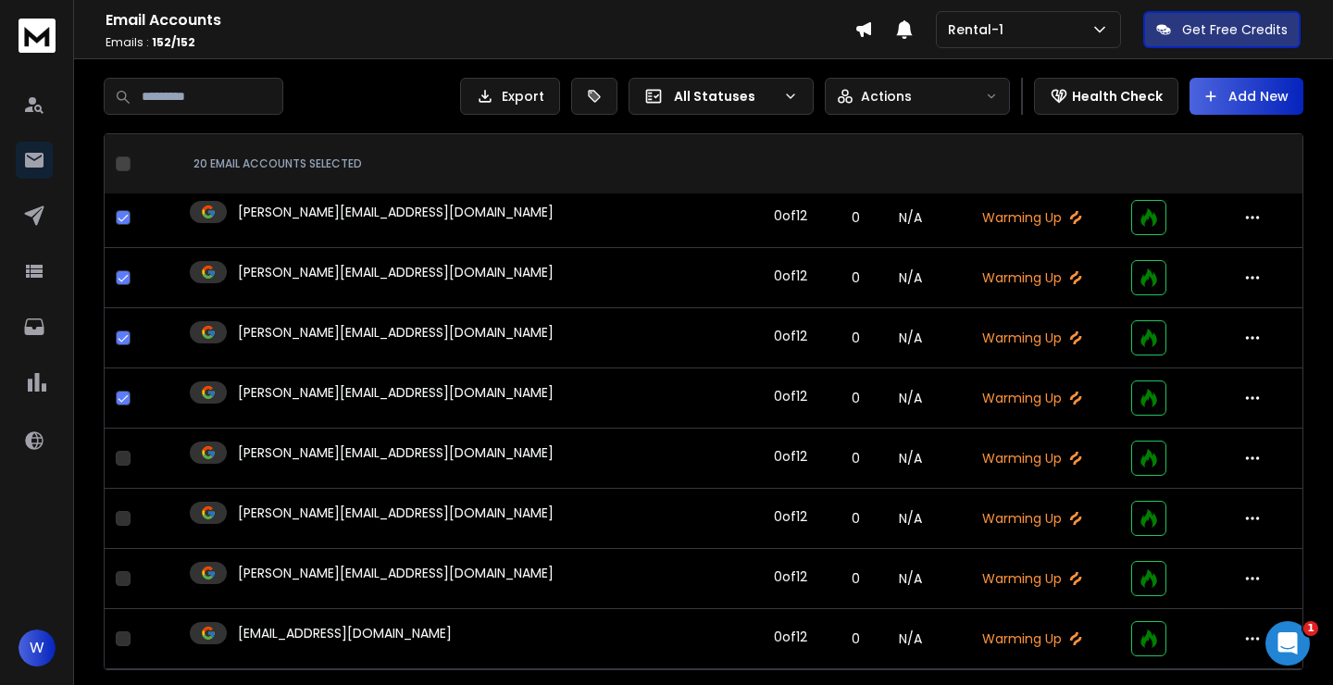
click at [122, 458] on button "button" at bounding box center [123, 458] width 15 height 15
click at [125, 518] on button "button" at bounding box center [123, 518] width 15 height 15
click at [121, 457] on button "button" at bounding box center [123, 458] width 15 height 15
click at [595, 88] on button at bounding box center [594, 96] width 46 height 37
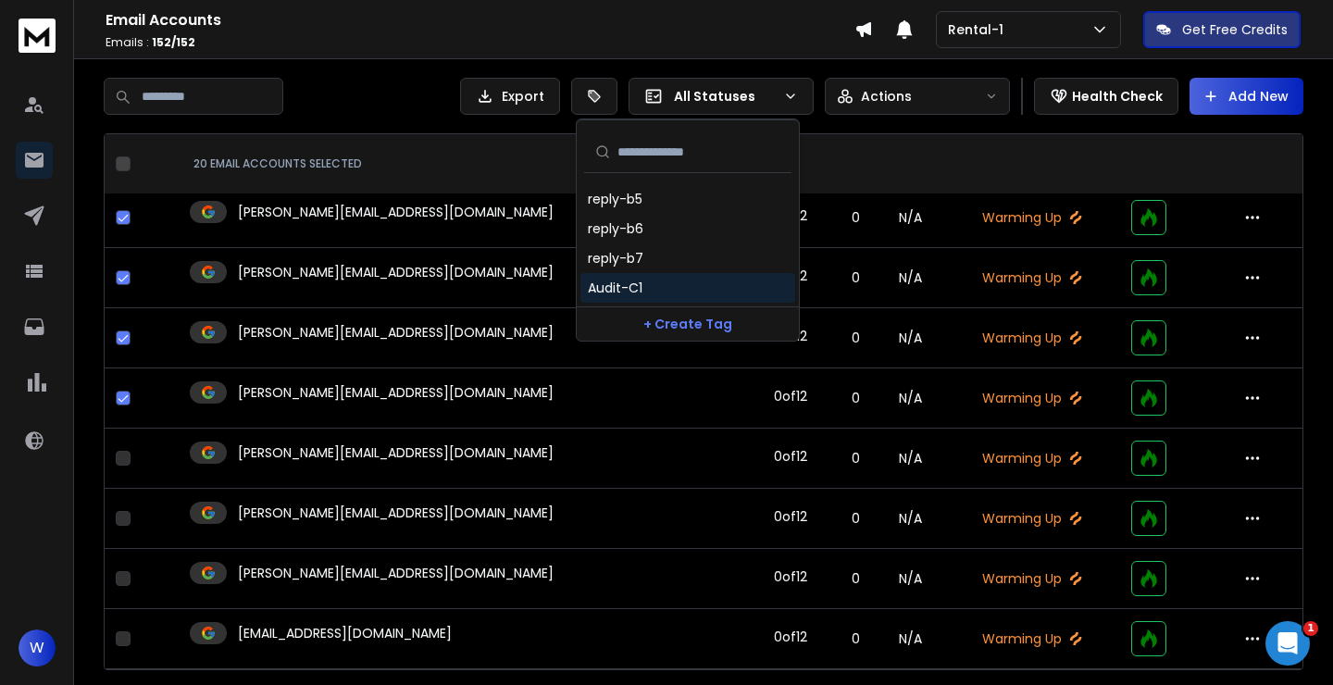
click at [685, 332] on p "+ Create Tag" at bounding box center [688, 324] width 89 height 19
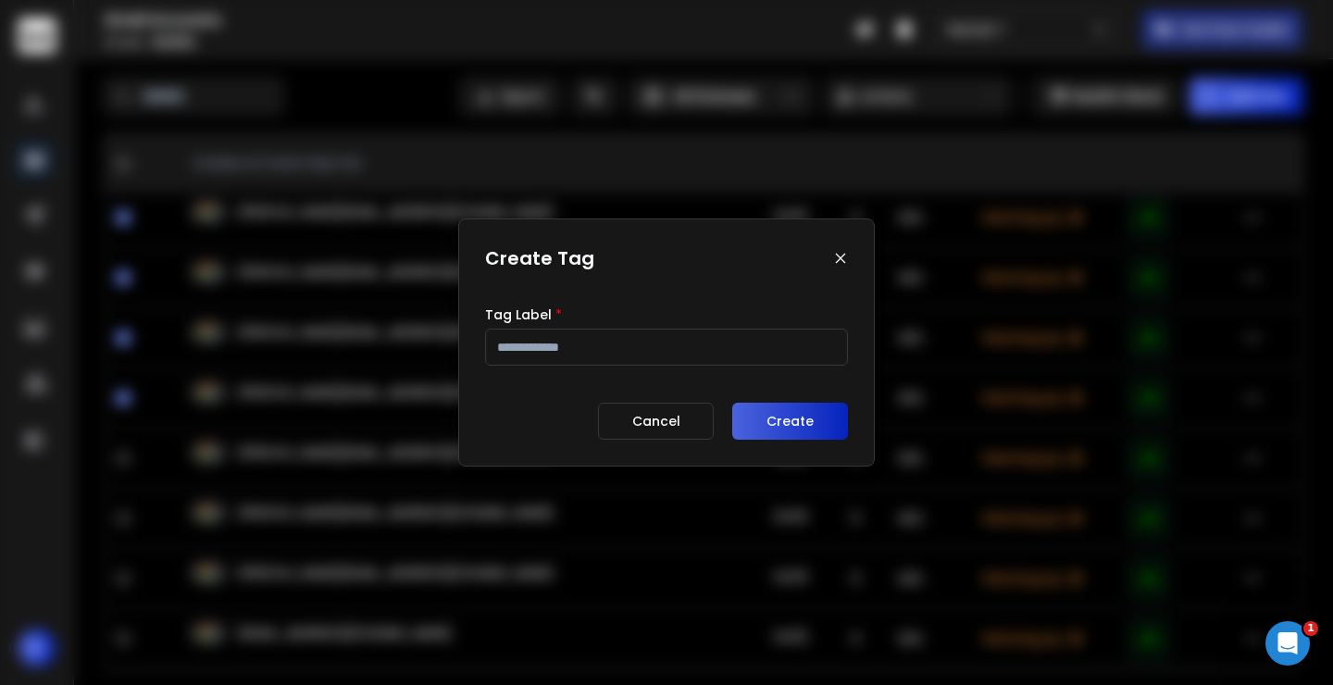
click at [559, 363] on input "text" at bounding box center [666, 347] width 363 height 37
type input "********"
click at [781, 417] on button "Create" at bounding box center [790, 421] width 116 height 37
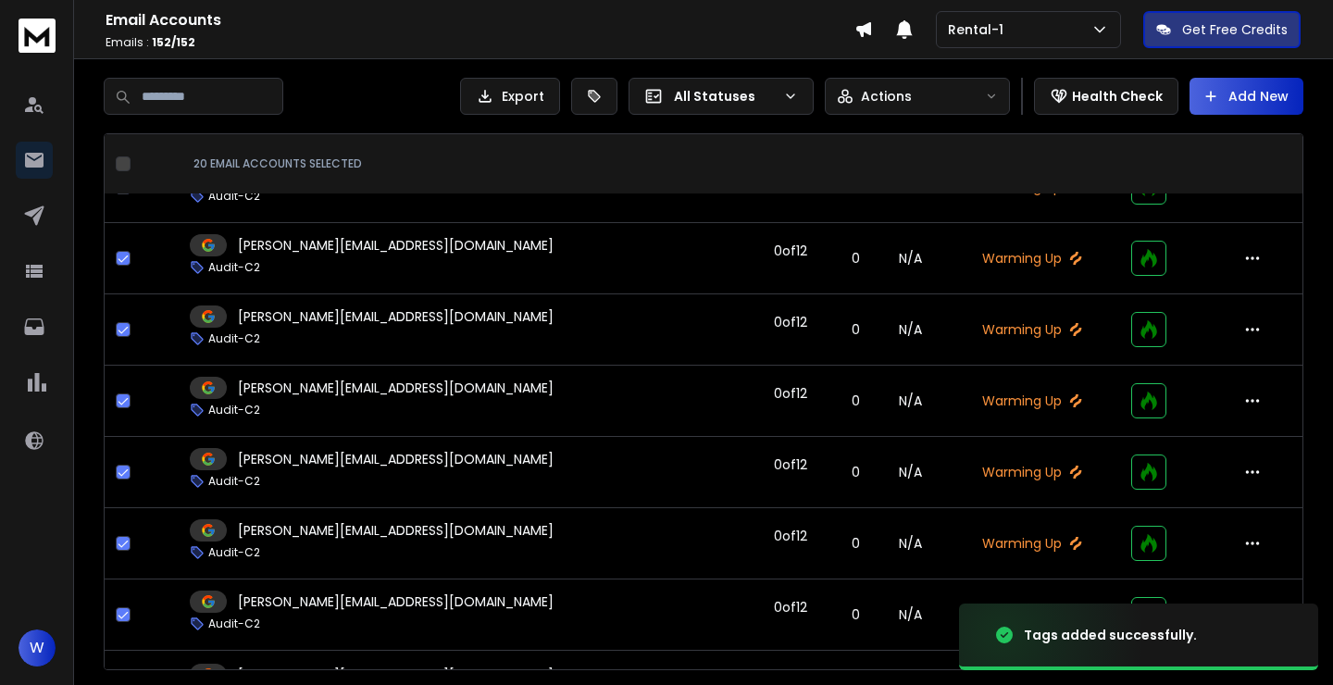
scroll to position [6775, 0]
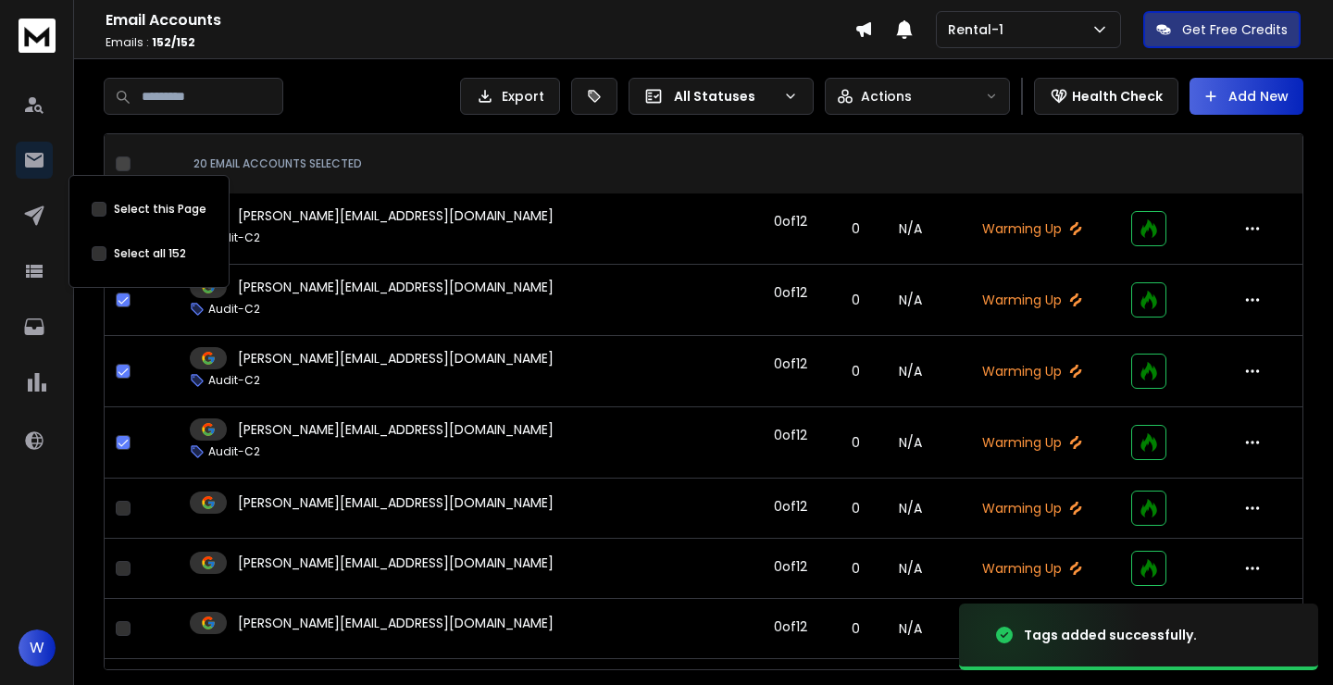
click at [123, 169] on button "Select this Page" at bounding box center [123, 163] width 15 height 15
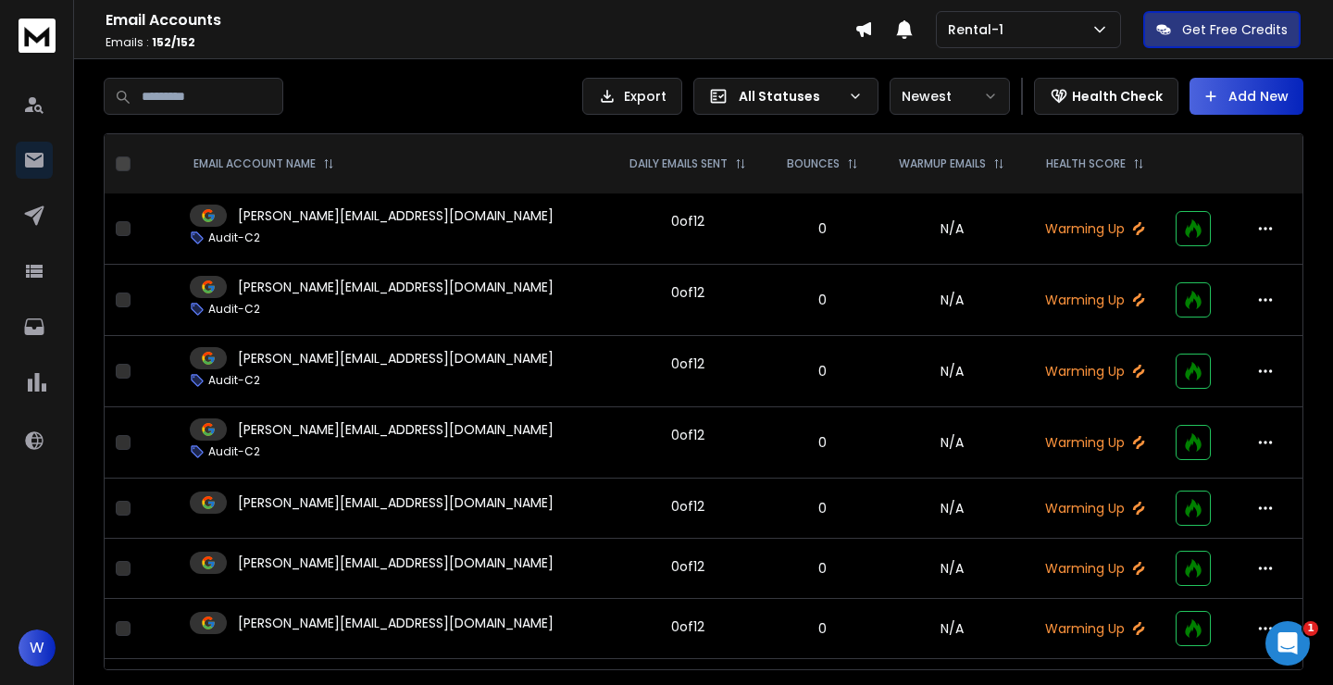
click at [121, 509] on button "button" at bounding box center [123, 508] width 15 height 15
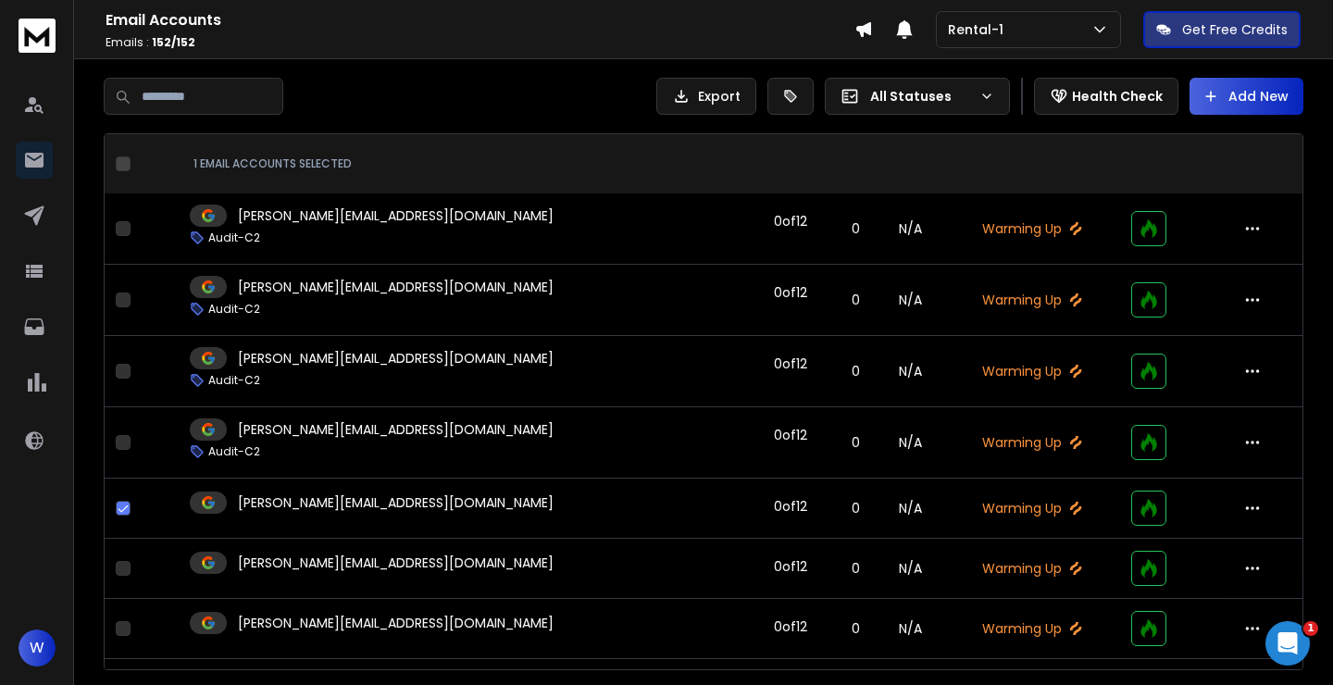
click at [124, 570] on button "button" at bounding box center [123, 568] width 15 height 15
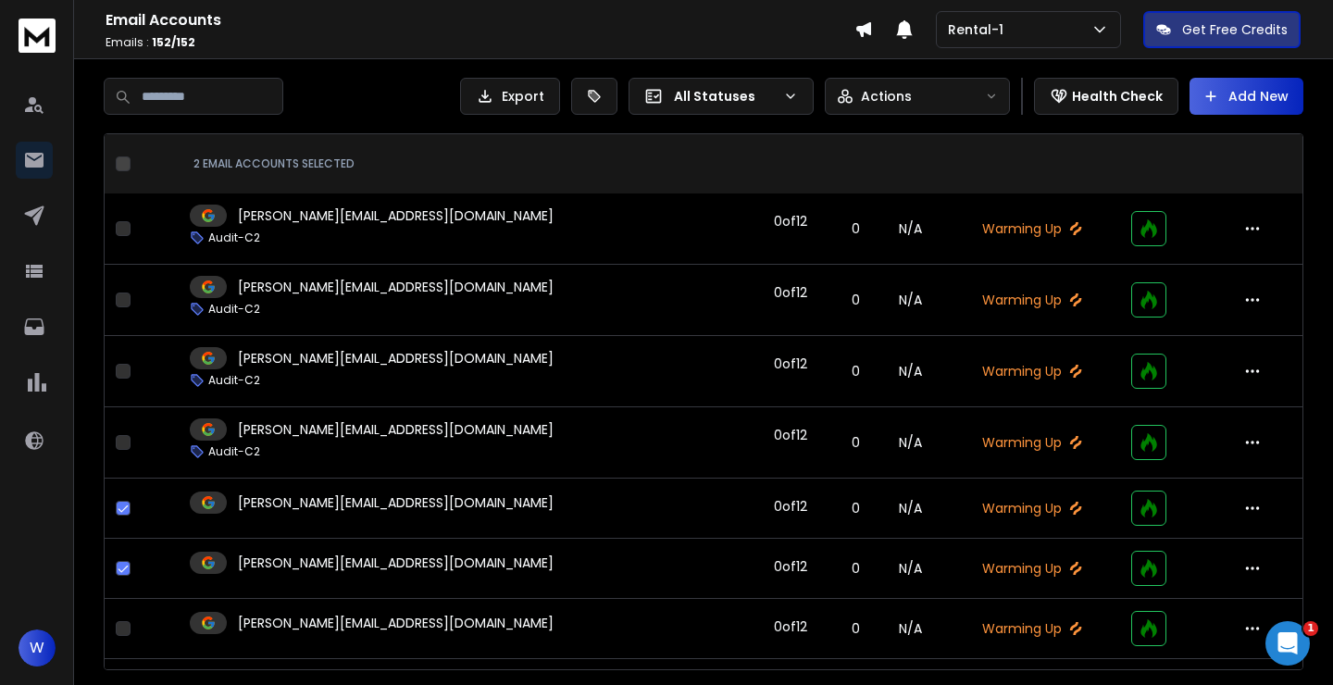
click at [124, 630] on button "button" at bounding box center [123, 628] width 15 height 15
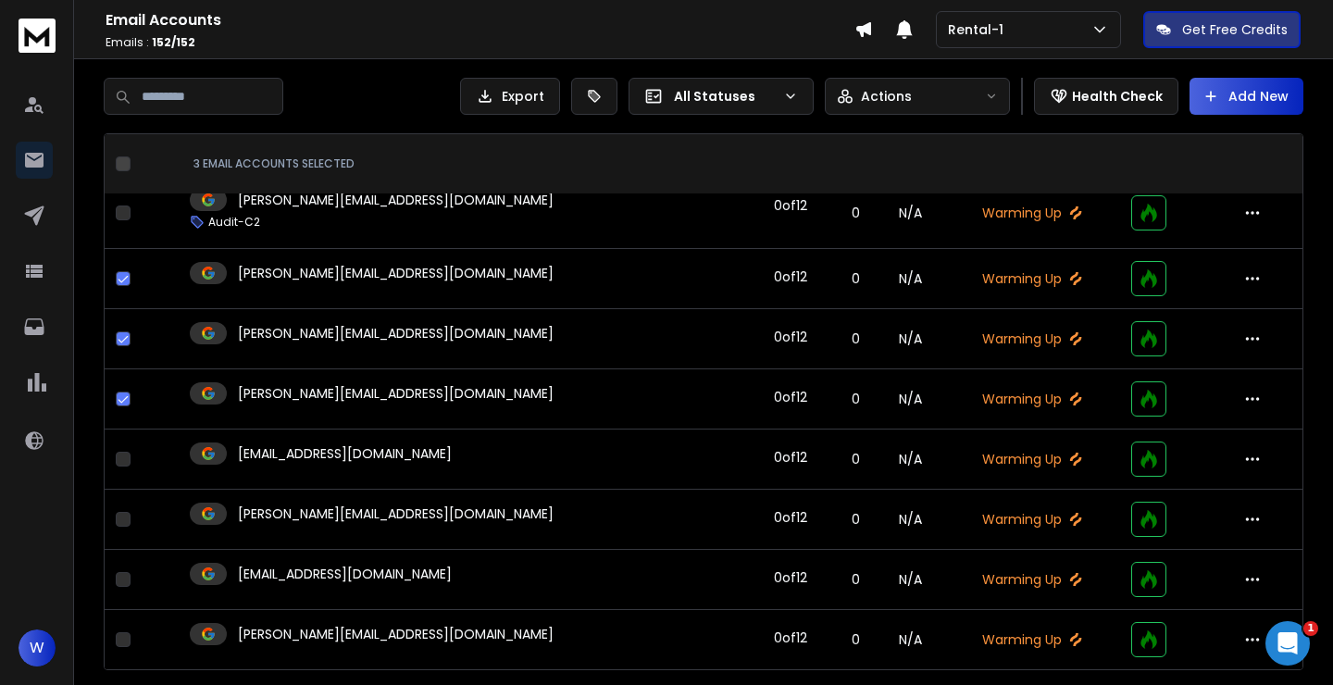
scroll to position [7028, 0]
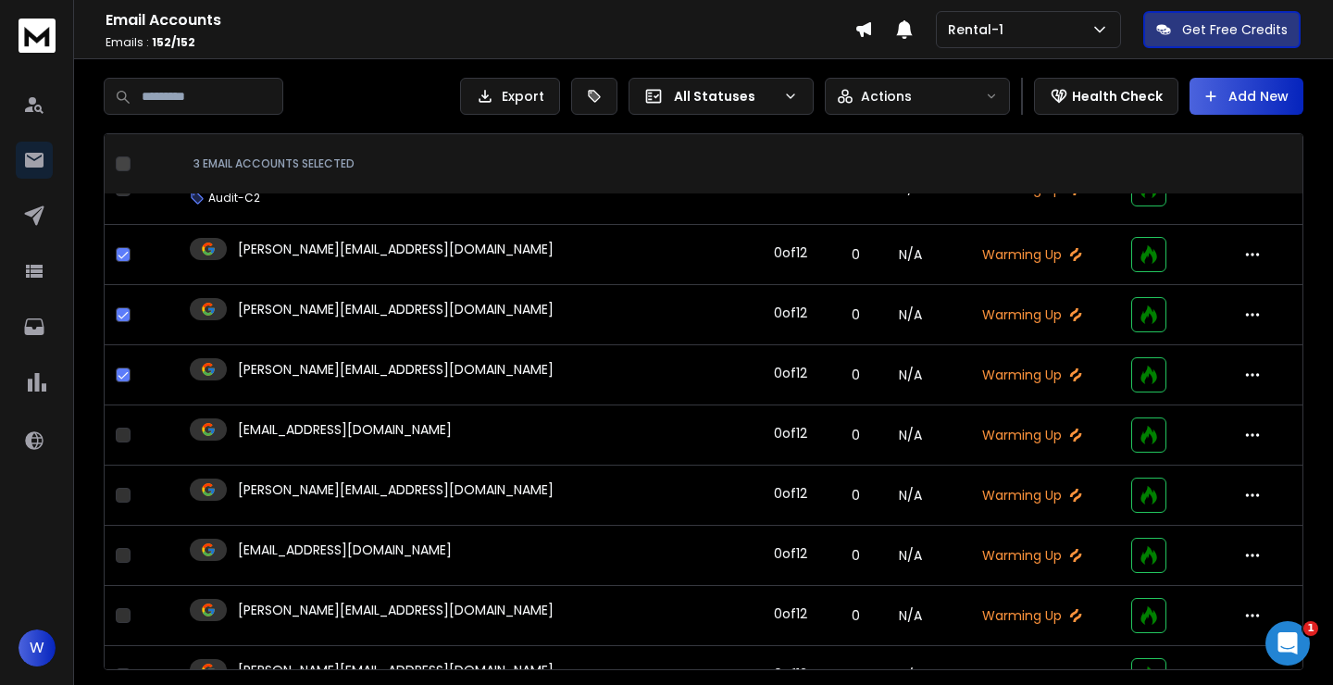
click at [124, 432] on button "button" at bounding box center [123, 435] width 15 height 15
click at [125, 496] on button "button" at bounding box center [123, 495] width 15 height 15
click at [126, 557] on button "button" at bounding box center [123, 555] width 15 height 15
click at [123, 616] on button "button" at bounding box center [123, 615] width 15 height 15
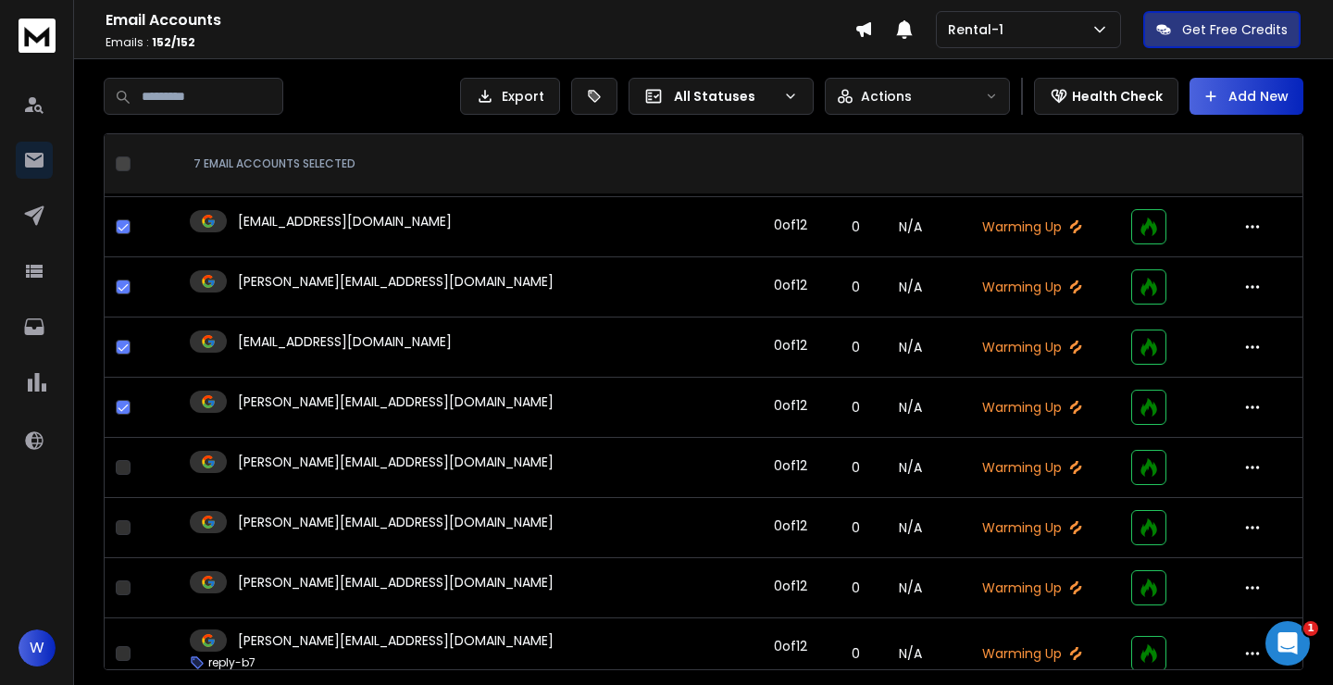
scroll to position [7248, 0]
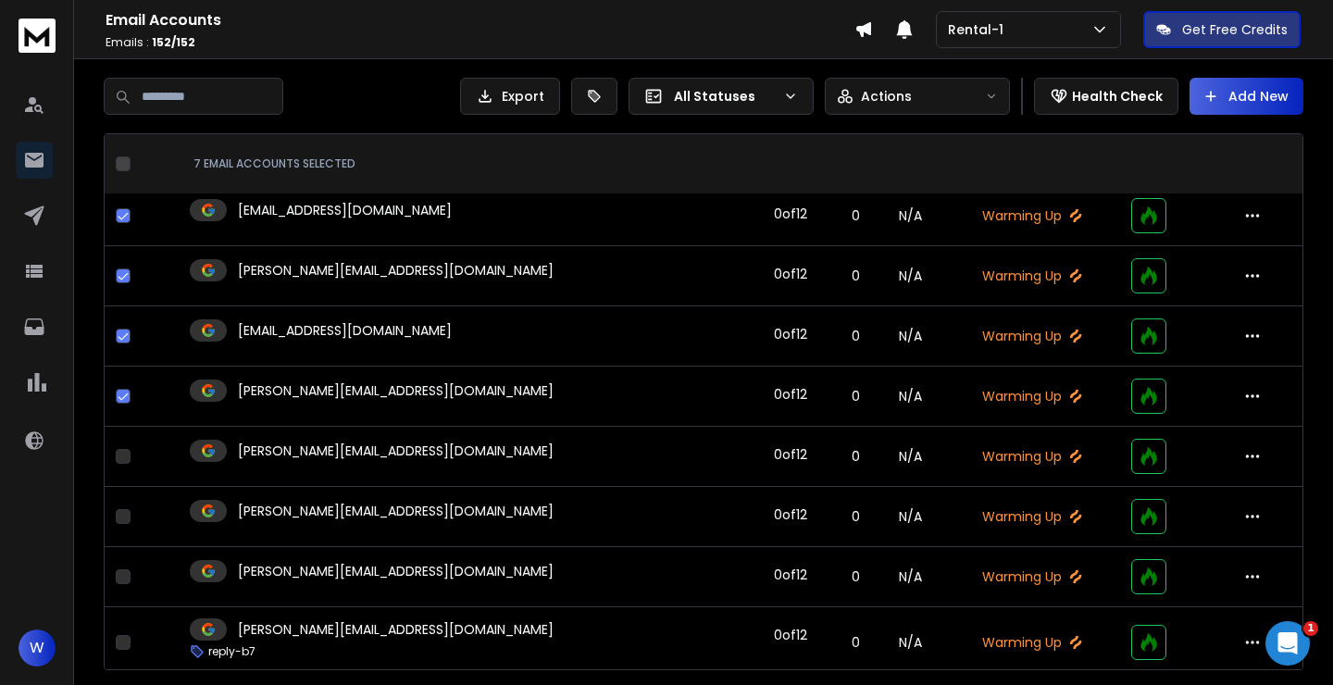
click at [119, 455] on button "button" at bounding box center [123, 456] width 15 height 15
click at [121, 519] on button "button" at bounding box center [123, 516] width 15 height 15
click at [126, 574] on button "button" at bounding box center [123, 576] width 15 height 15
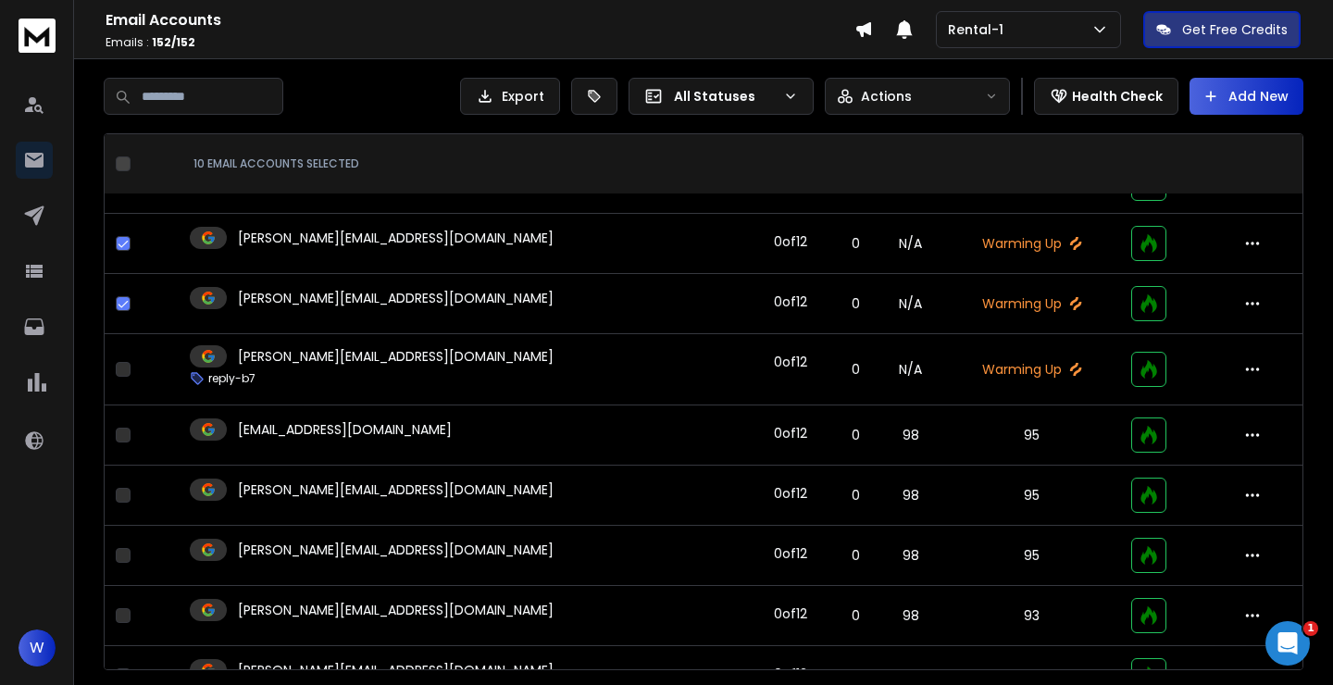
scroll to position [7520, 0]
click at [122, 432] on button "button" at bounding box center [123, 436] width 15 height 15
click at [119, 497] on button "button" at bounding box center [123, 496] width 15 height 15
click at [125, 557] on button "button" at bounding box center [123, 556] width 15 height 15
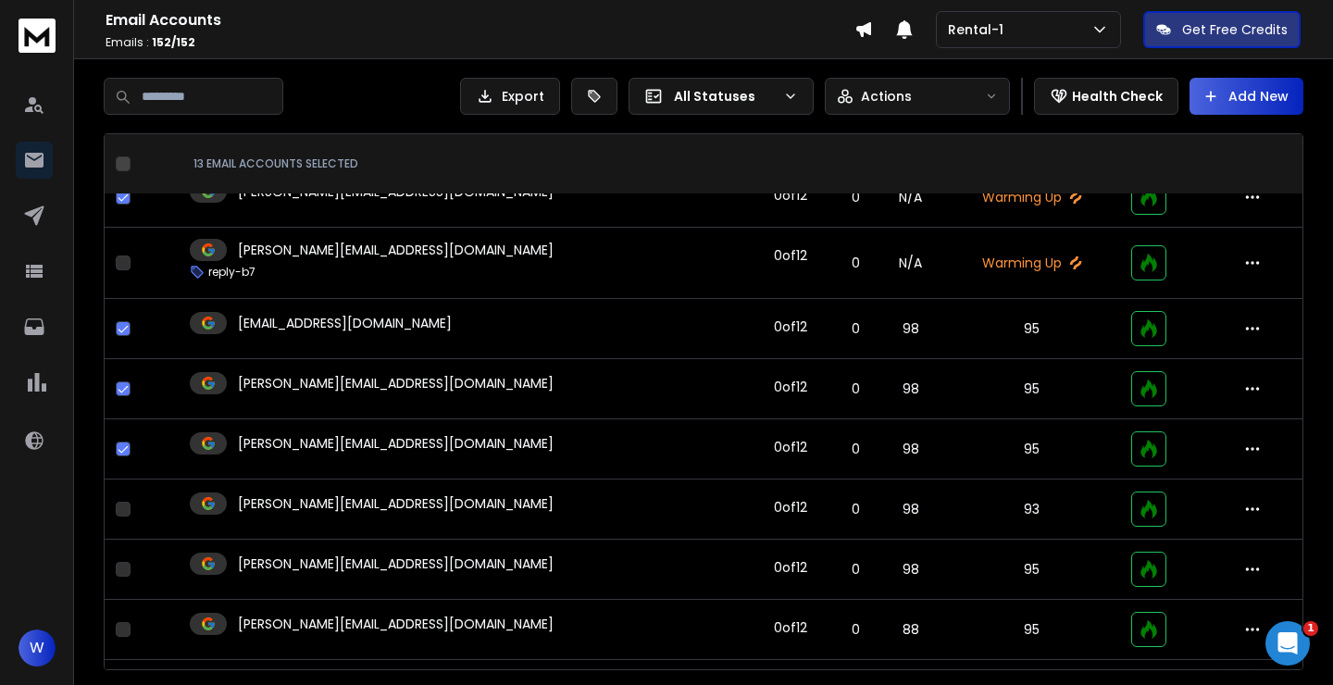
scroll to position [7630, 0]
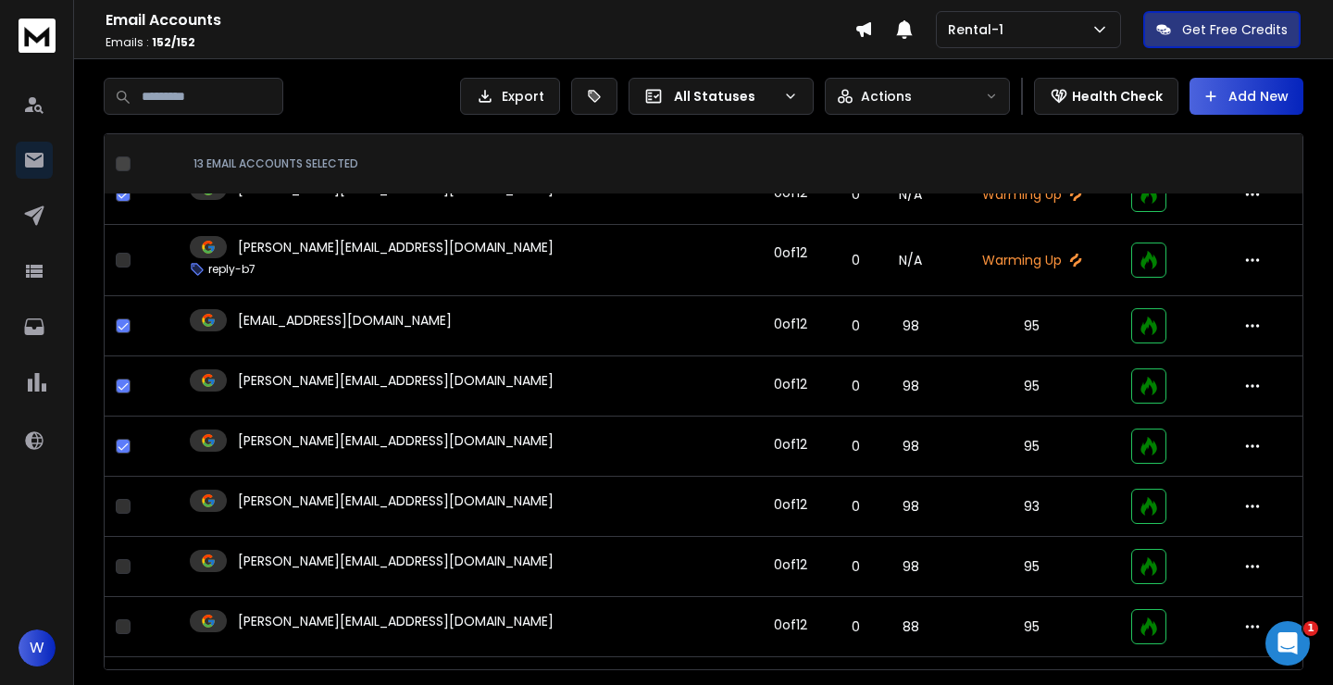
click at [122, 509] on button "button" at bounding box center [123, 506] width 15 height 15
click at [123, 569] on button "button" at bounding box center [123, 566] width 15 height 15
click at [122, 624] on button "button" at bounding box center [123, 627] width 15 height 15
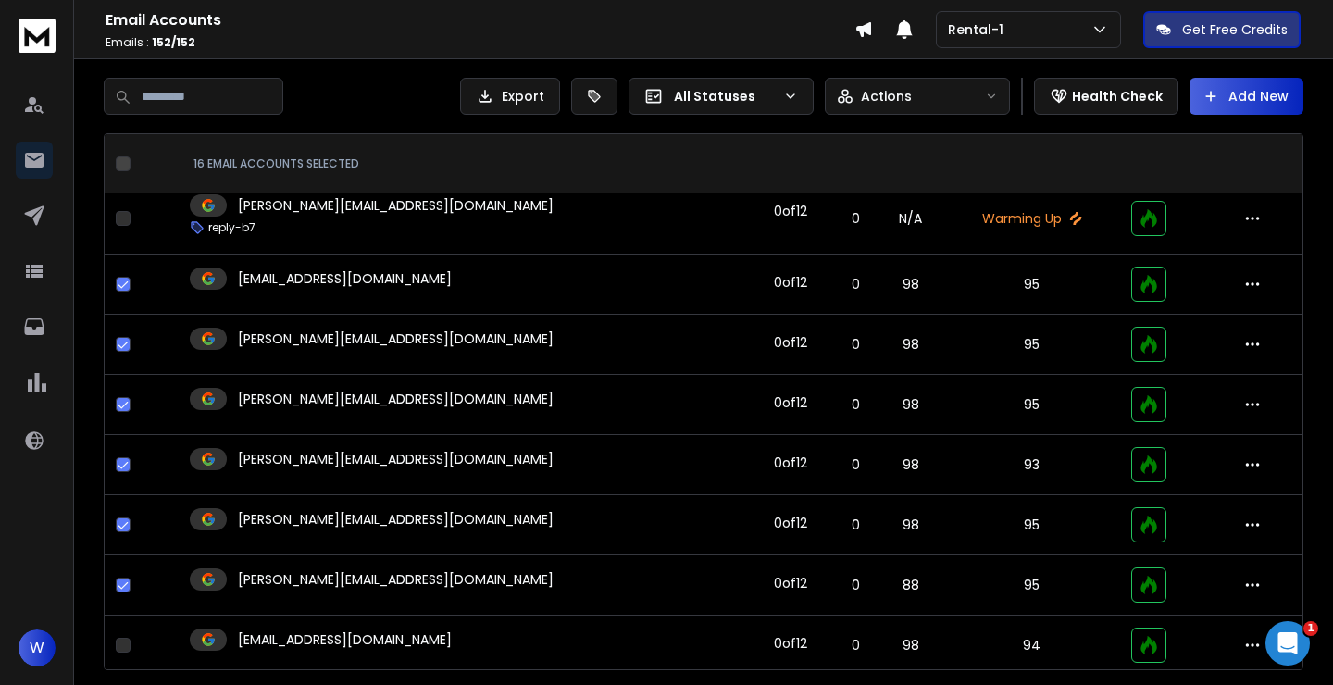
scroll to position [7678, 0]
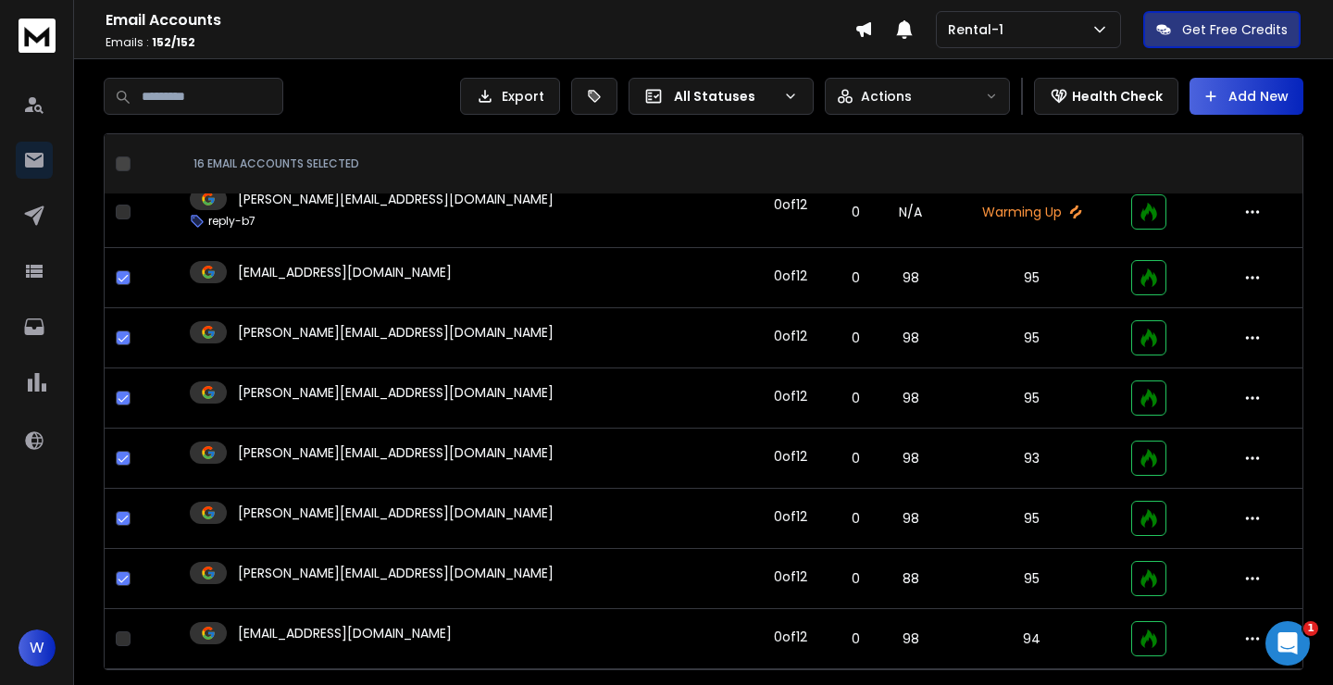
click at [124, 514] on button "button" at bounding box center [123, 518] width 15 height 15
click at [123, 457] on button "button" at bounding box center [123, 458] width 15 height 15
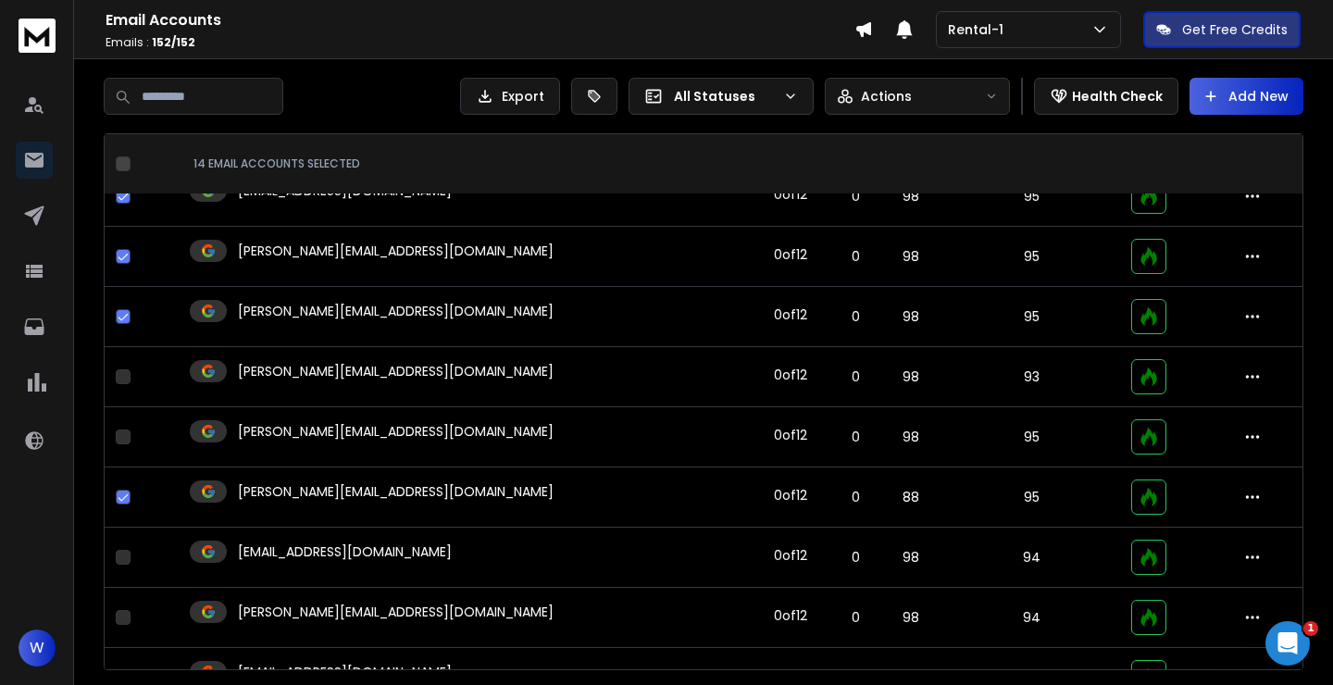
scroll to position [7762, 0]
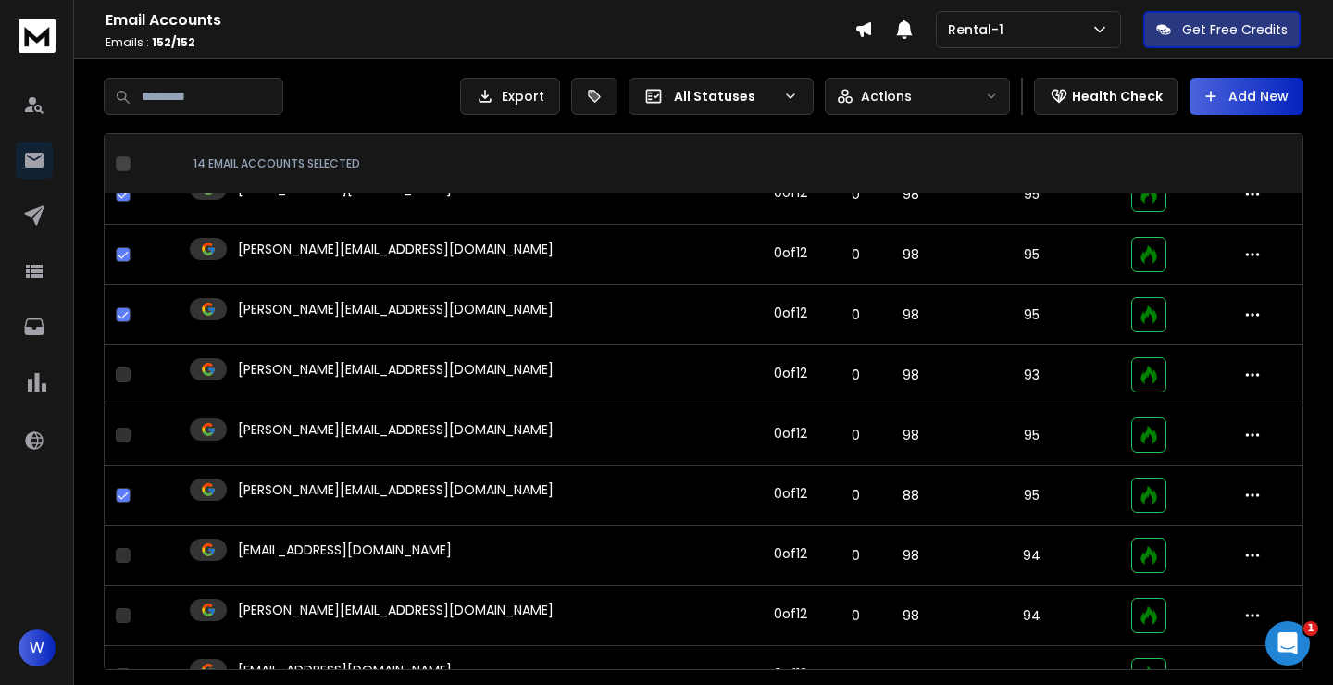
click at [119, 557] on button "button" at bounding box center [123, 555] width 15 height 15
click at [121, 614] on button "button" at bounding box center [123, 615] width 15 height 15
click at [600, 98] on icon at bounding box center [594, 96] width 12 height 12
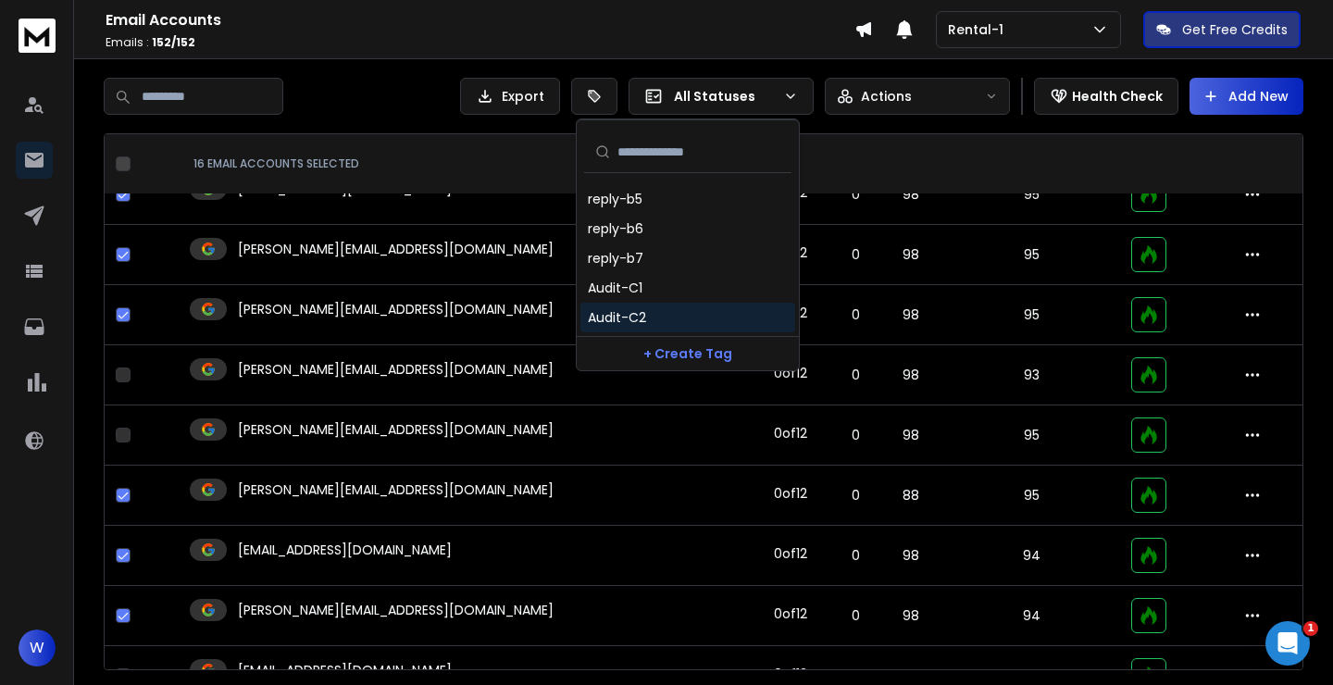
click at [639, 354] on button "+ Create Tag" at bounding box center [688, 353] width 222 height 34
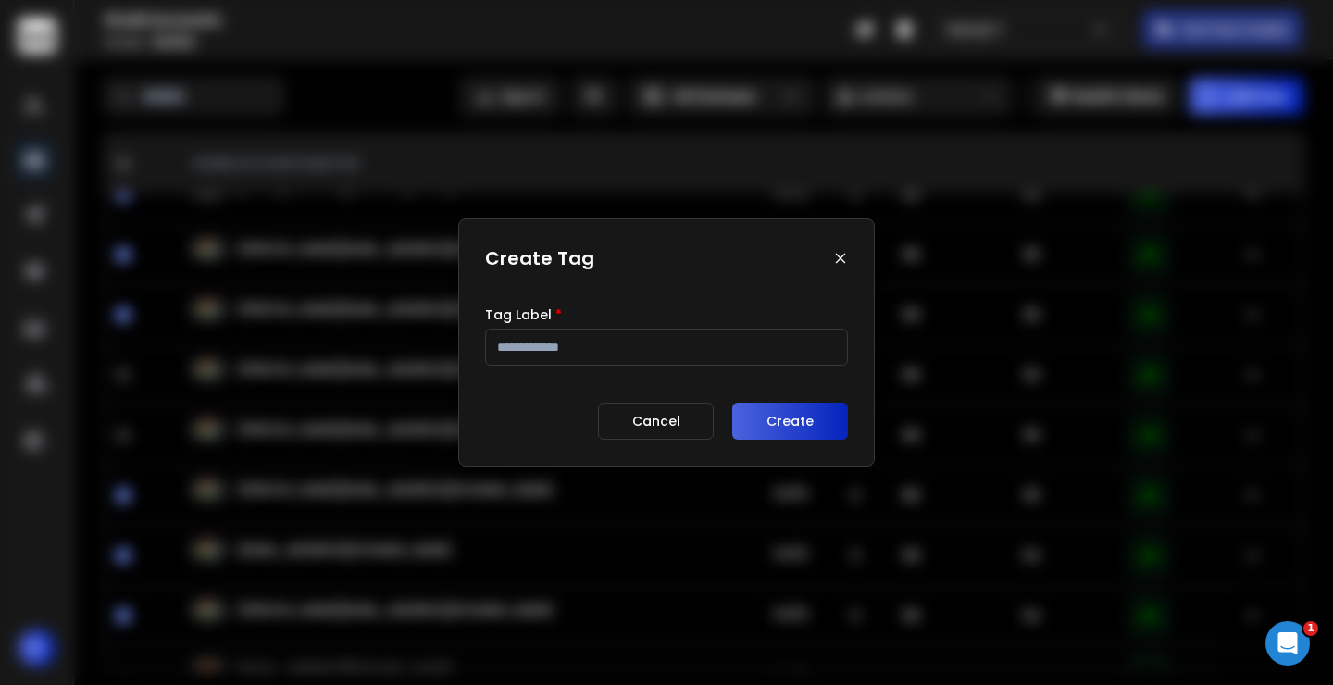
click at [594, 357] on input "text" at bounding box center [666, 347] width 363 height 37
type input "********"
click at [732, 403] on button "Create" at bounding box center [790, 421] width 116 height 37
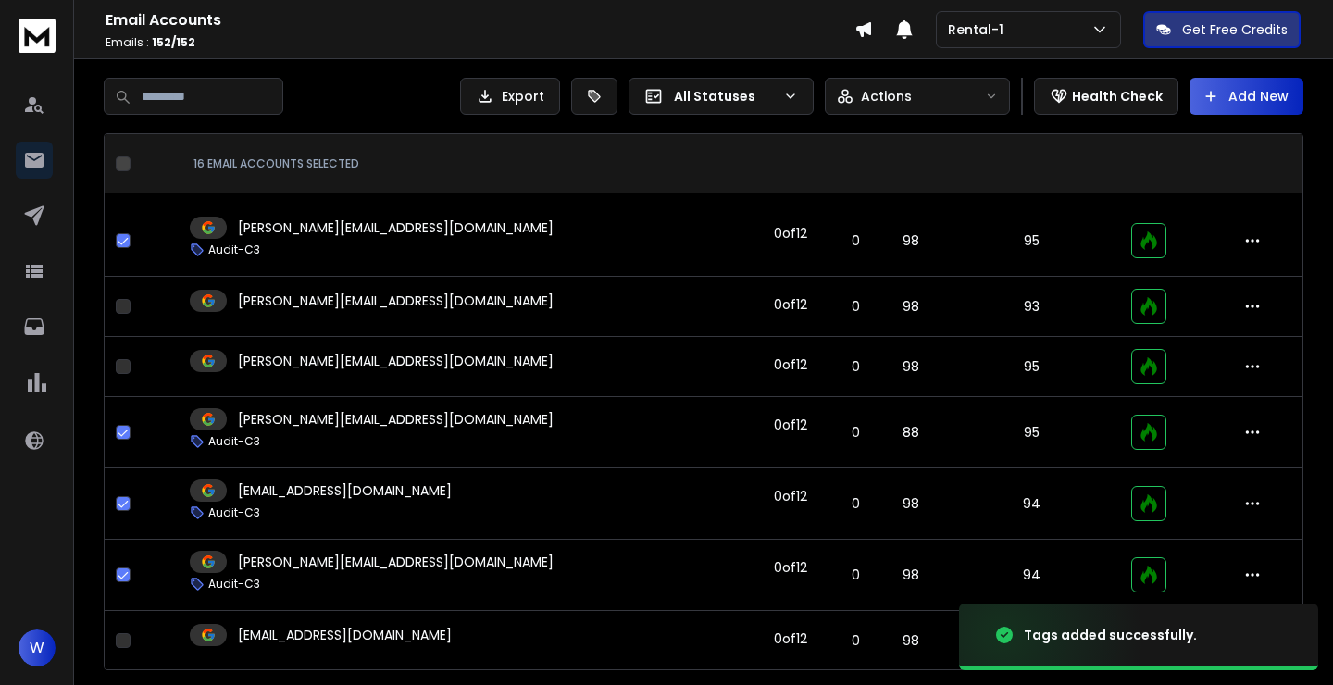
scroll to position [7987, 0]
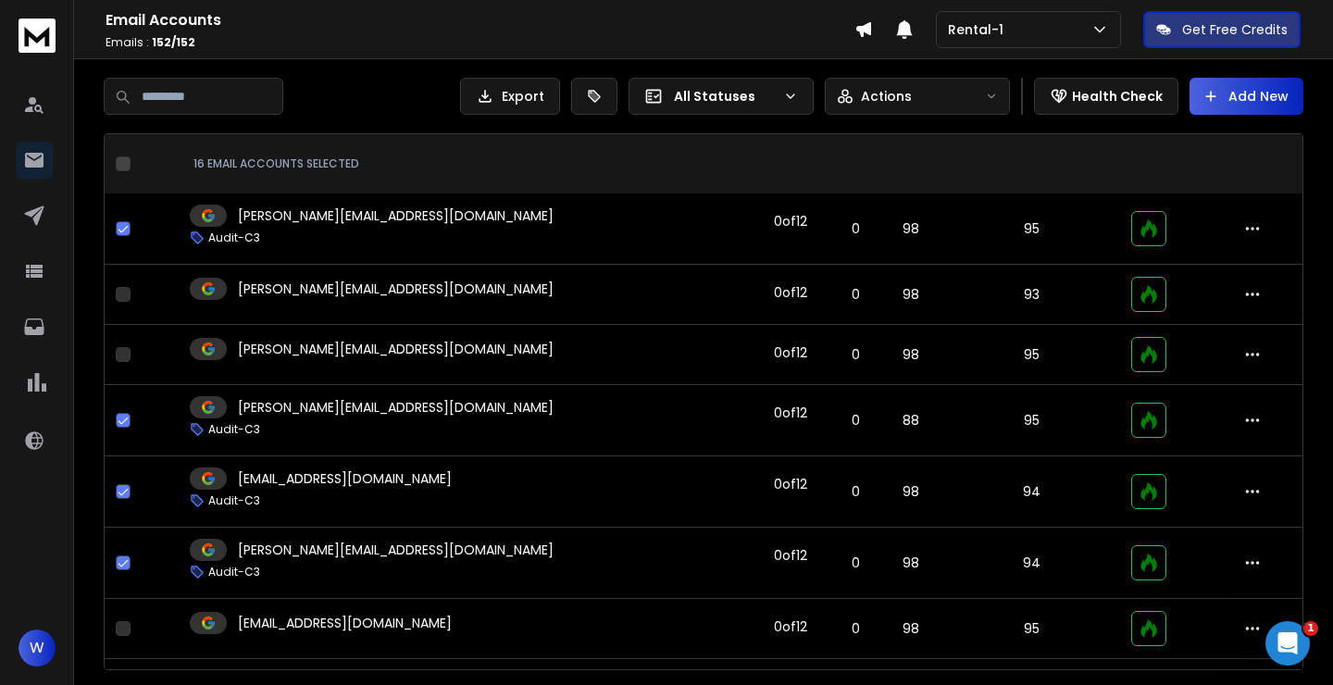
click at [771, 98] on p "All Statuses" at bounding box center [725, 96] width 102 height 19
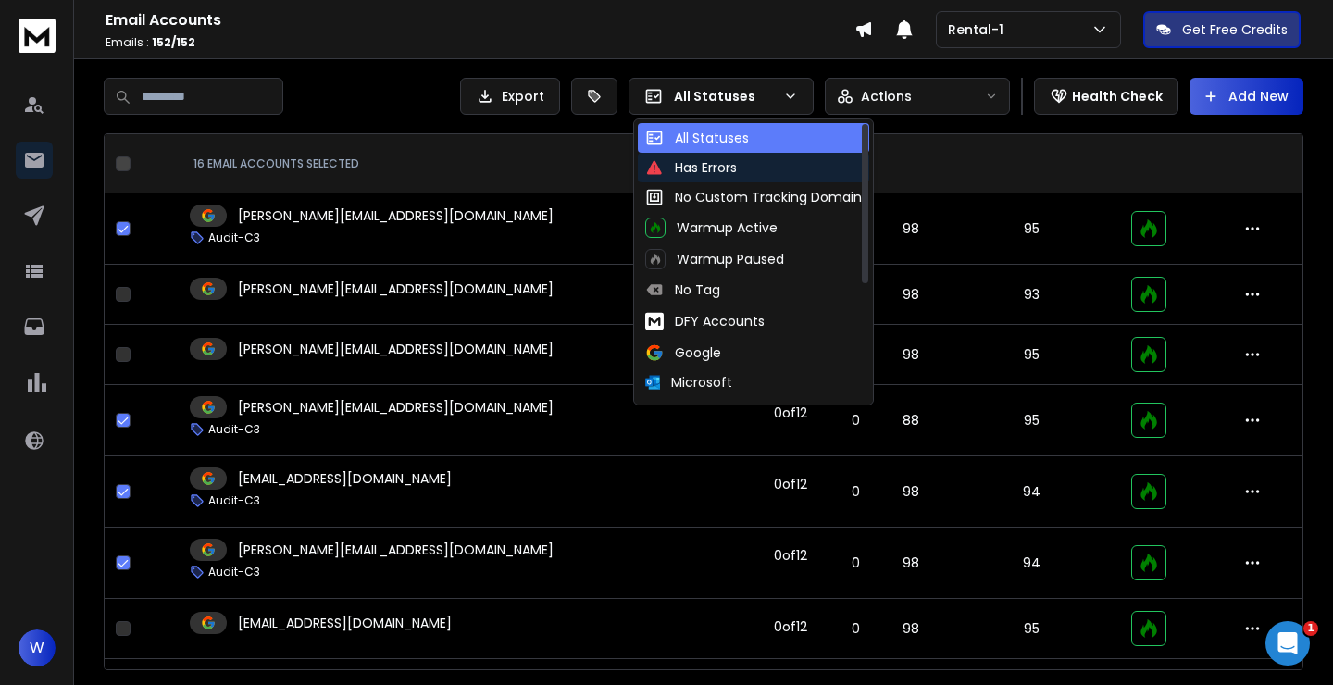
click at [732, 167] on div "Has Errors" at bounding box center [691, 167] width 92 height 19
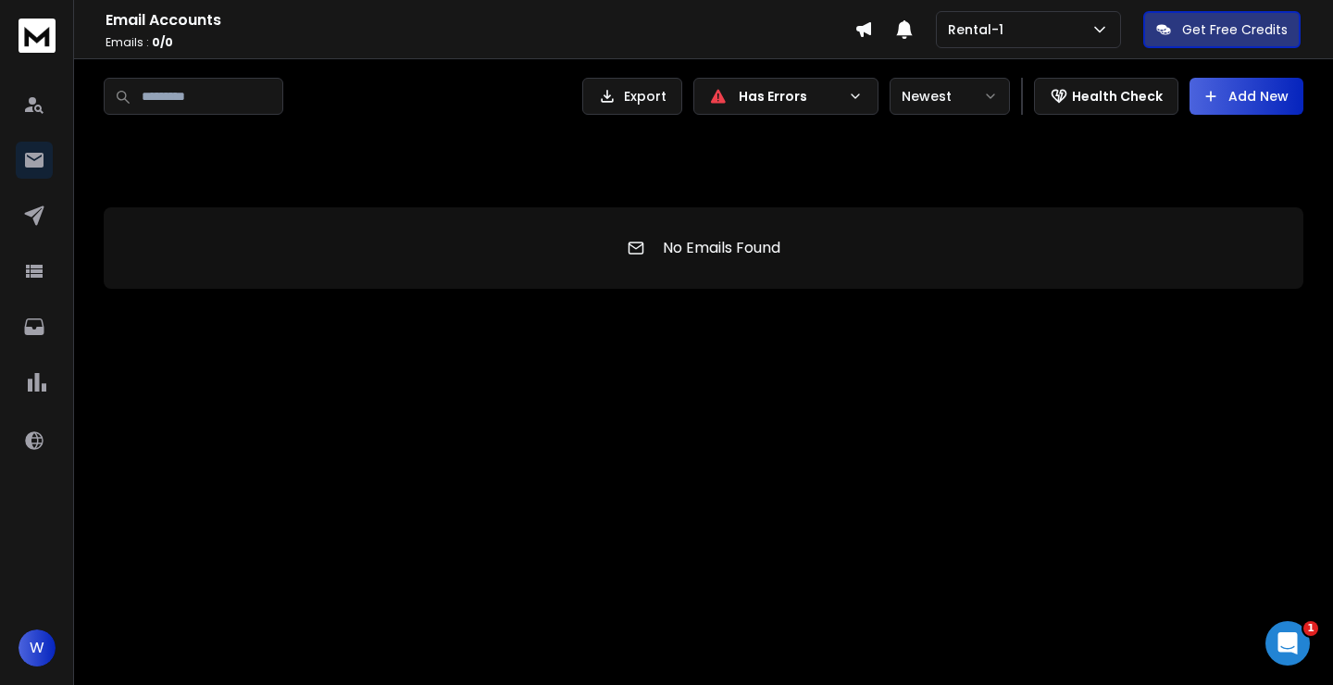
click at [790, 100] on p "Has Errors" at bounding box center [790, 96] width 102 height 19
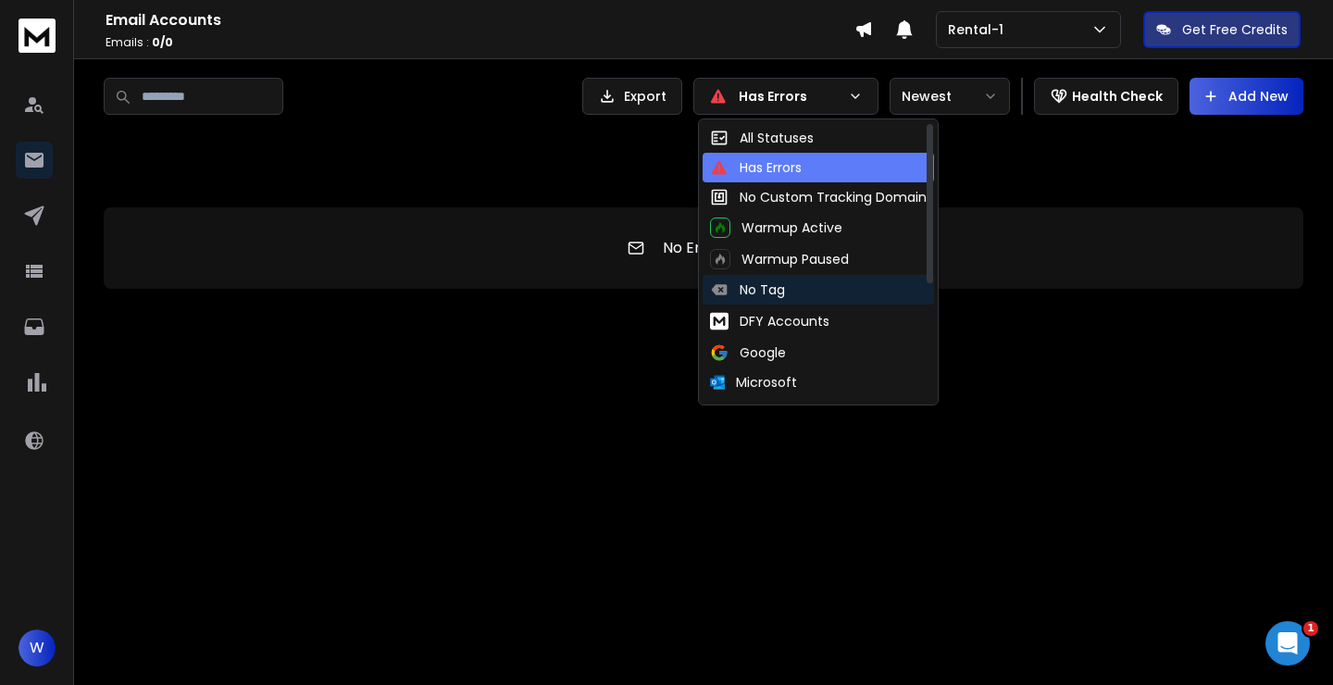
click at [766, 287] on div "No Tag" at bounding box center [747, 290] width 75 height 19
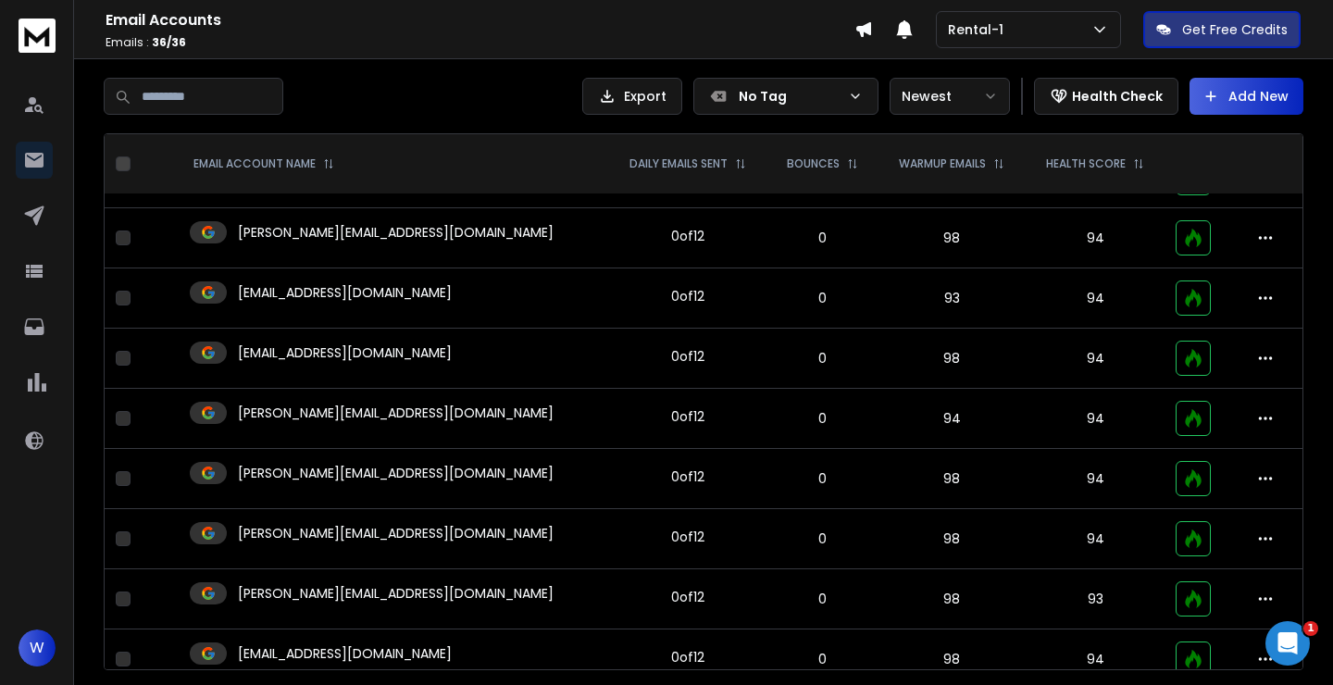
scroll to position [0, 0]
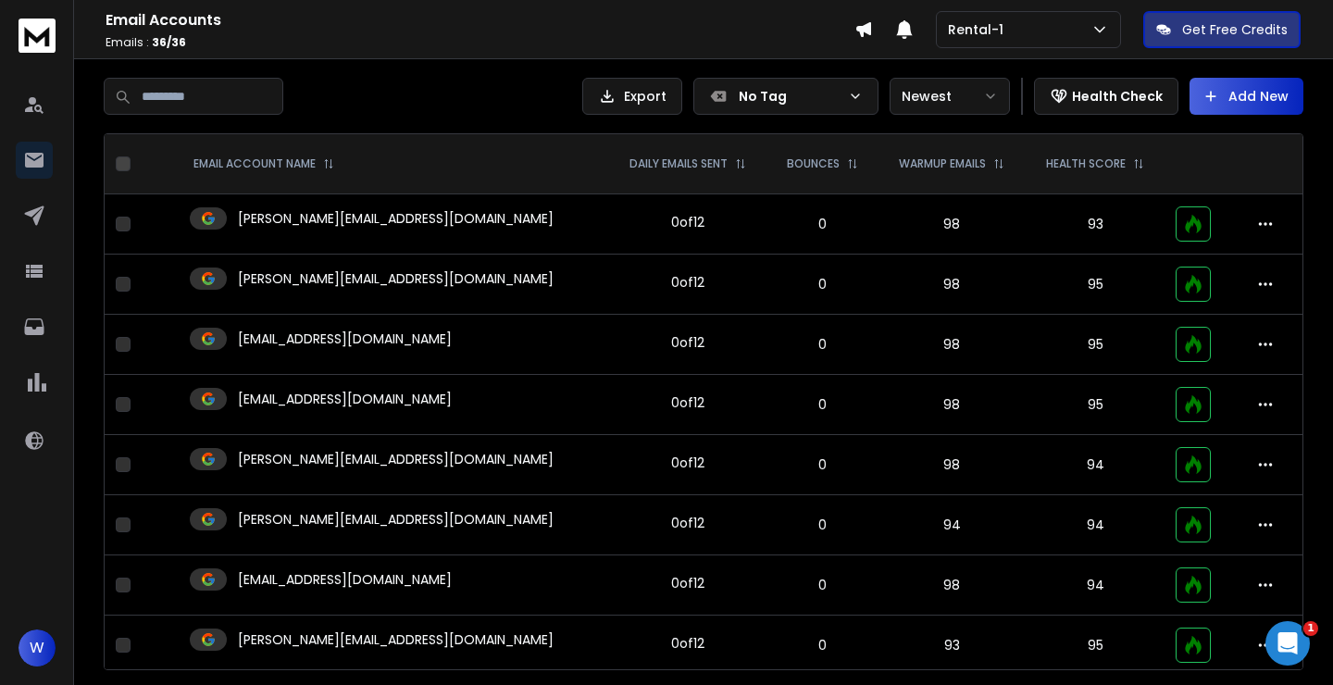
click at [857, 90] on icon at bounding box center [855, 96] width 15 height 15
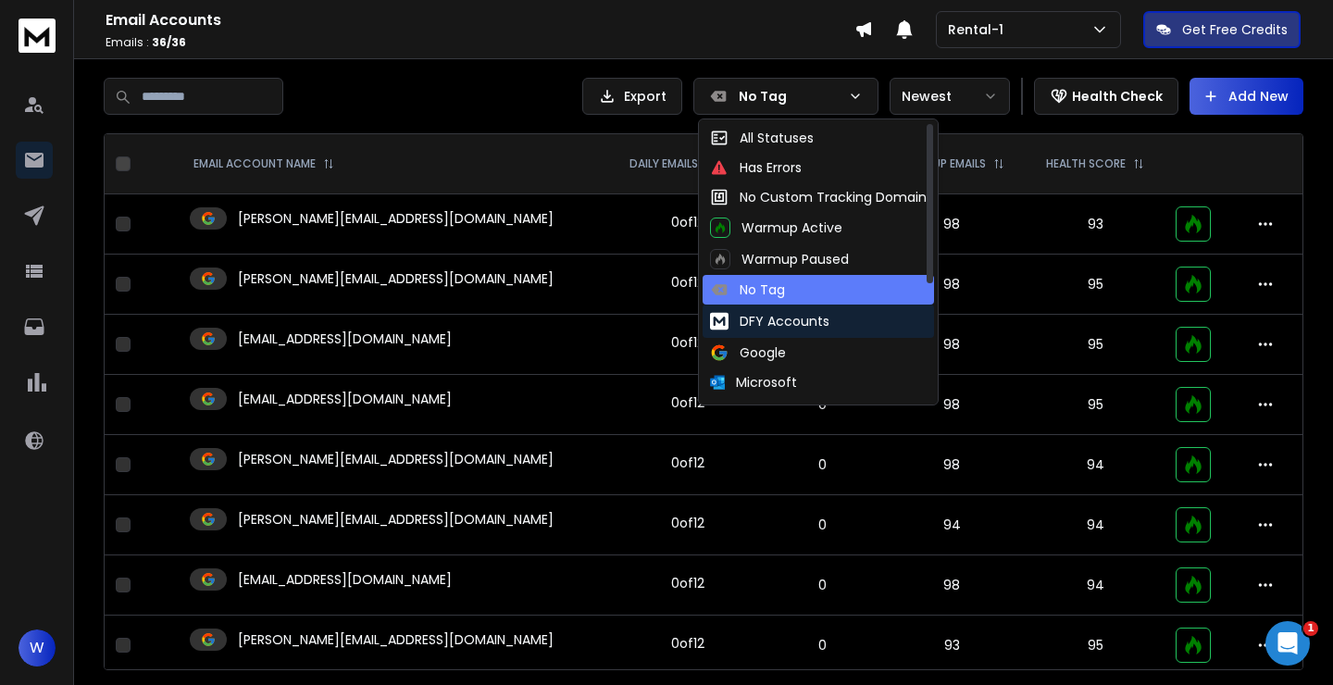
click at [782, 313] on div "DFY Accounts" at bounding box center [769, 321] width 119 height 22
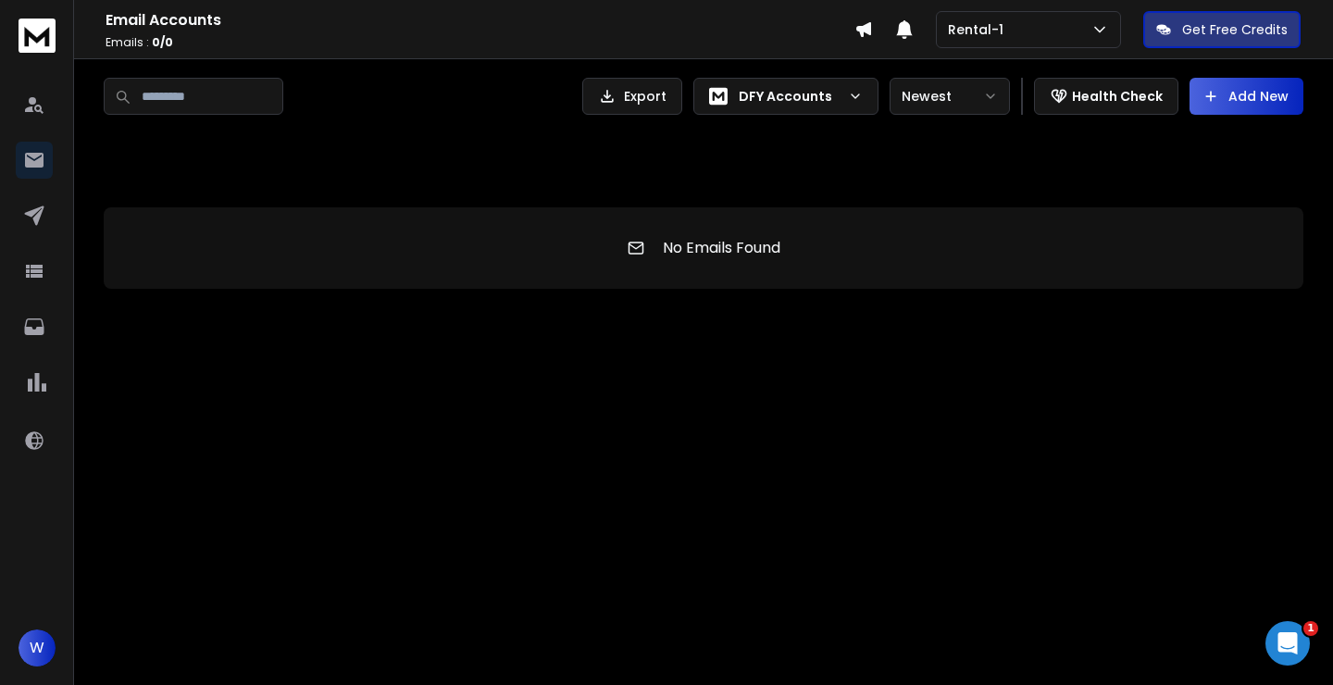
click at [785, 78] on div "DFY Accounts" at bounding box center [786, 96] width 185 height 37
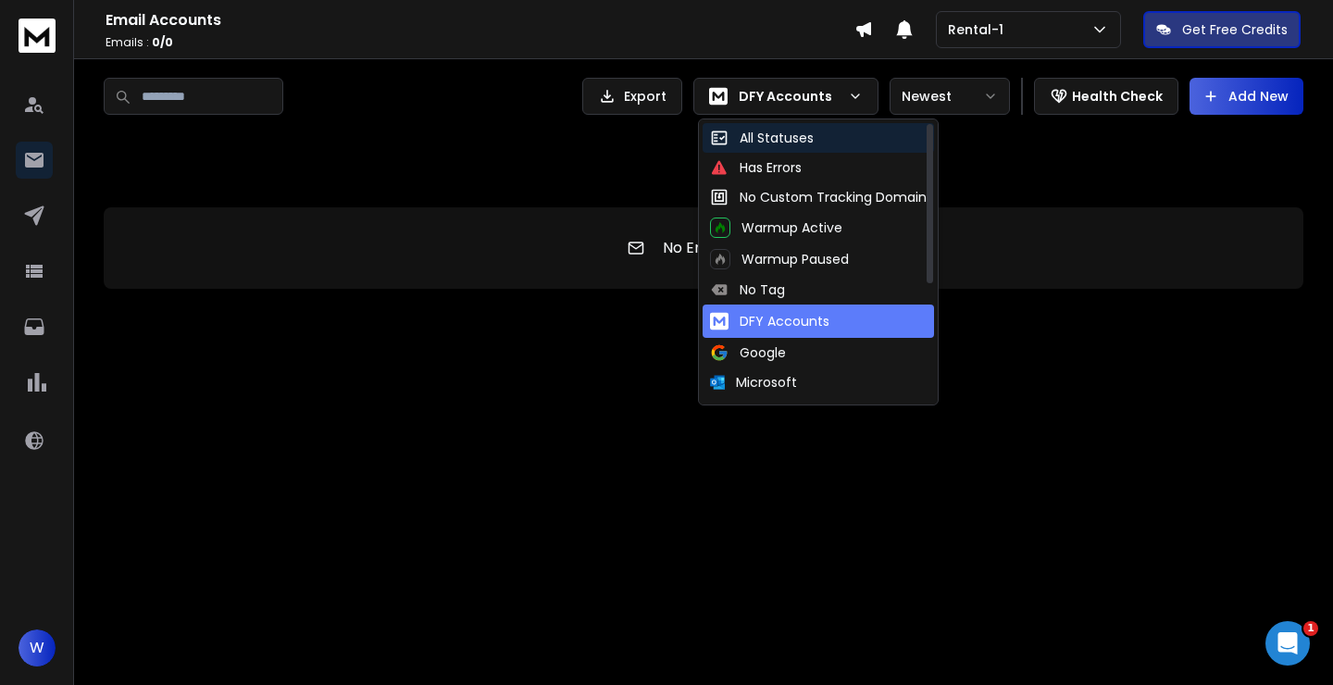
click at [782, 139] on div "All Statuses" at bounding box center [762, 138] width 104 height 19
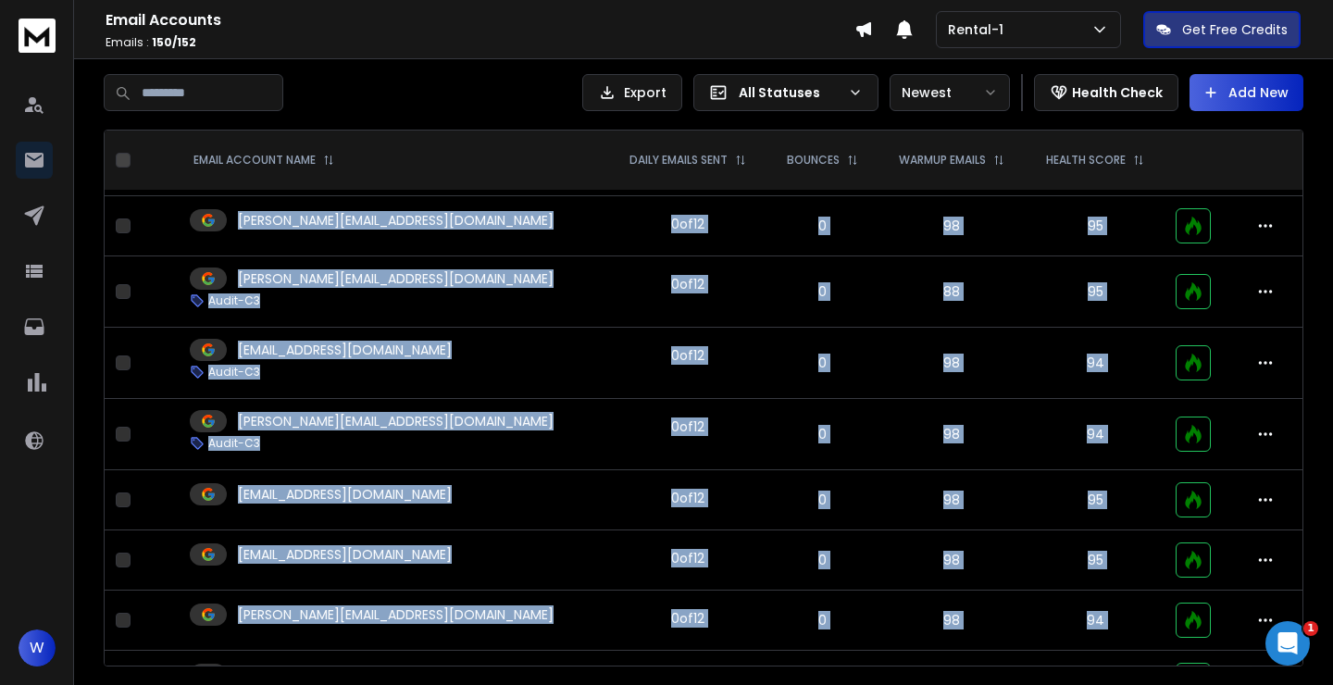
scroll to position [8115, 0]
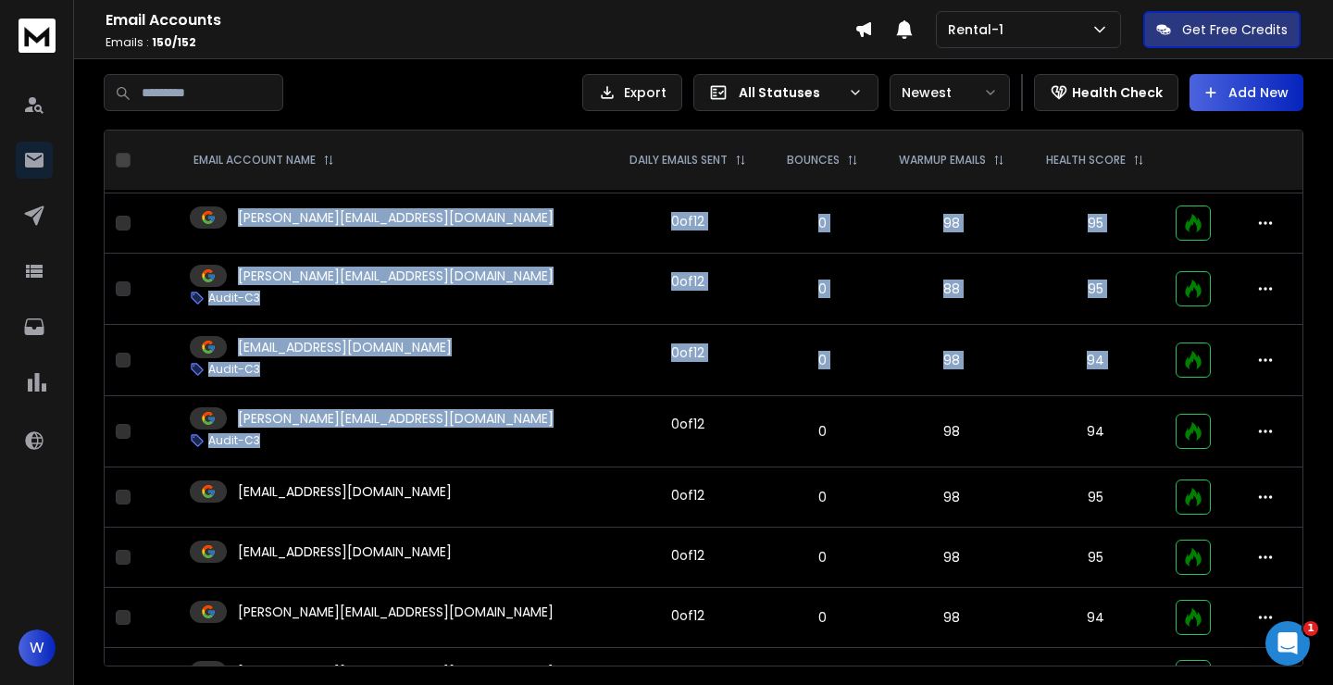
drag, startPoint x: 232, startPoint y: 306, endPoint x: 445, endPoint y: 445, distance: 255.6
copy tbody "[PERSON_NAME][EMAIL_ADDRESS][DOMAIN_NAME] Audit-C1 0 of 12 0 N/A Warming Up [EM…"
